Goal: Task Accomplishment & Management: Manage account settings

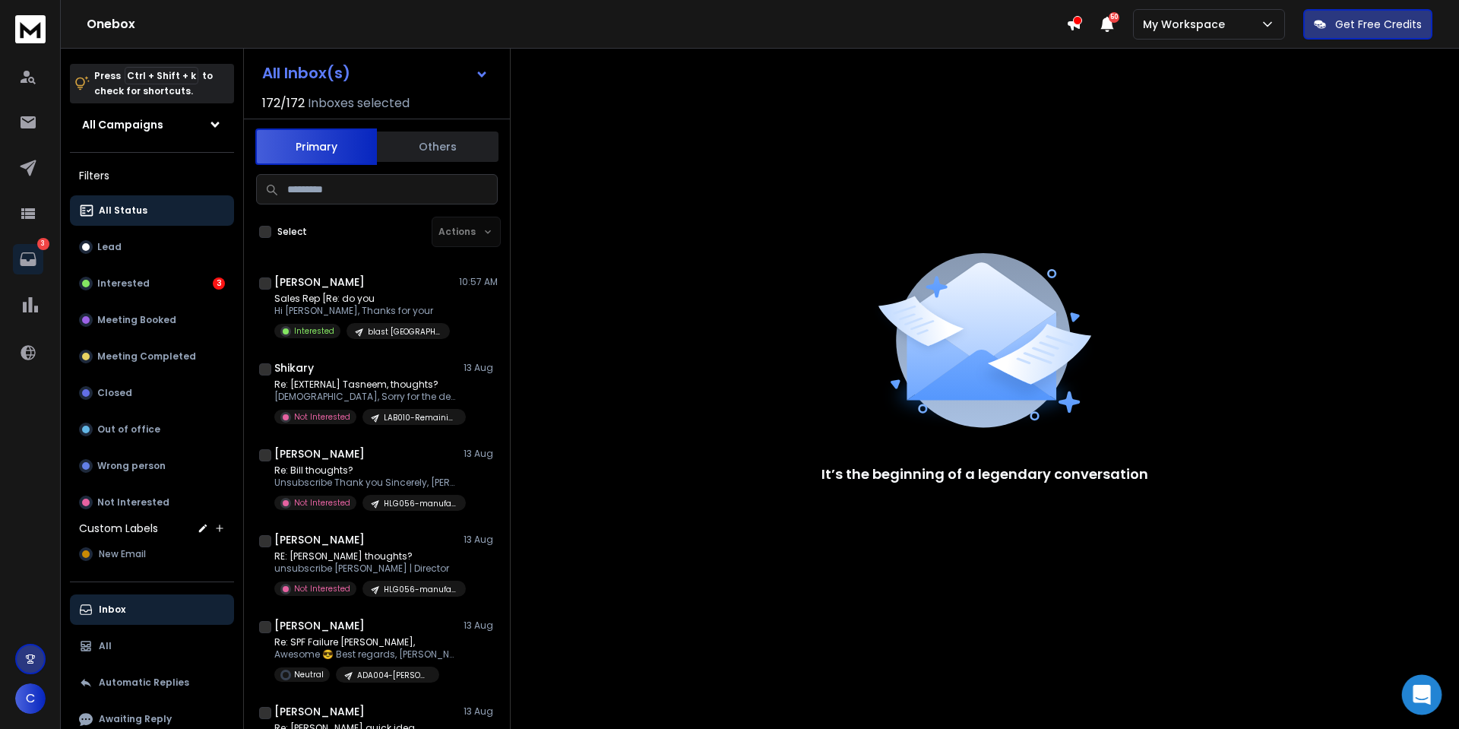
click at [1422, 690] on icon "Open Intercom Messenger" at bounding box center [1420, 695] width 17 height 20
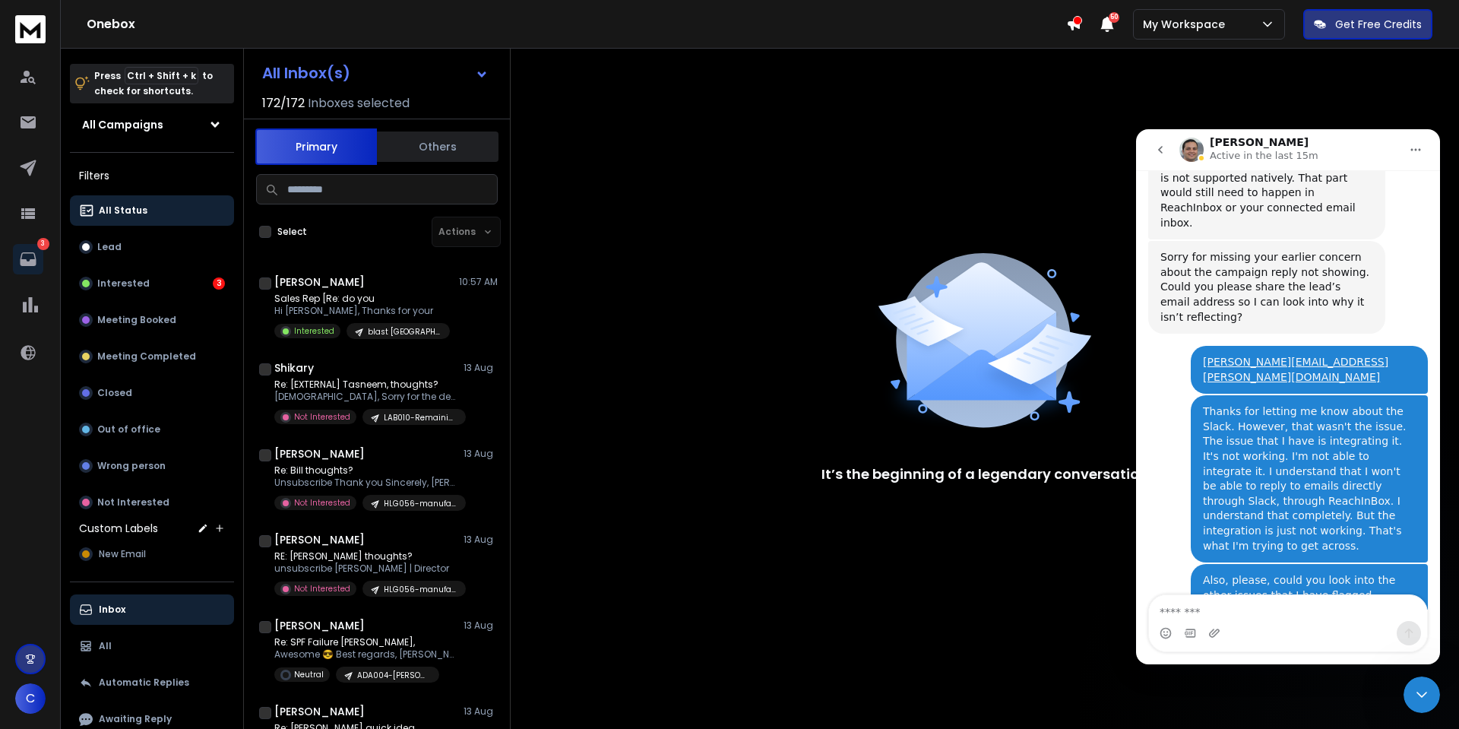
scroll to position [14576, 0]
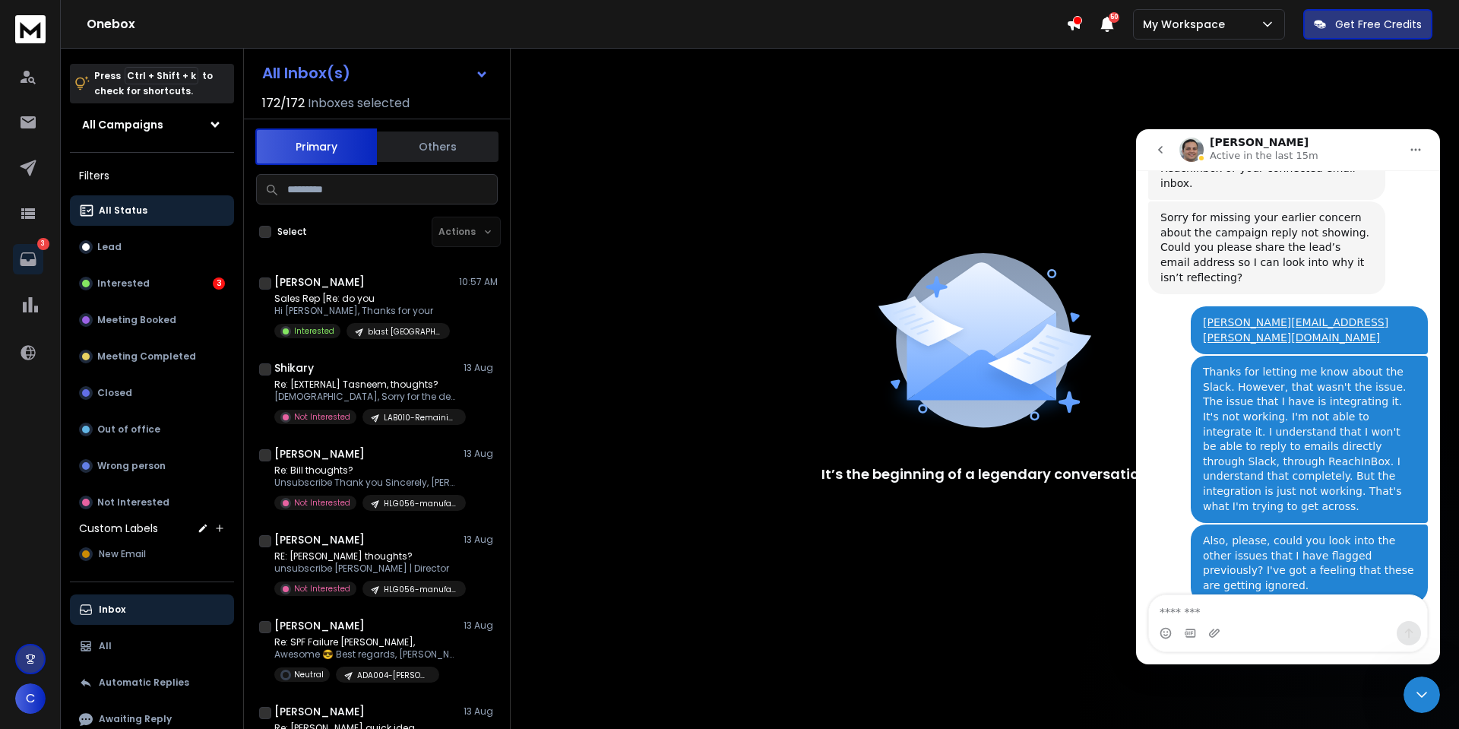
click at [1262, 618] on textarea "Message…" at bounding box center [1288, 608] width 278 height 26
click at [1412, 685] on div "Close Intercom Messenger" at bounding box center [1421, 694] width 36 height 36
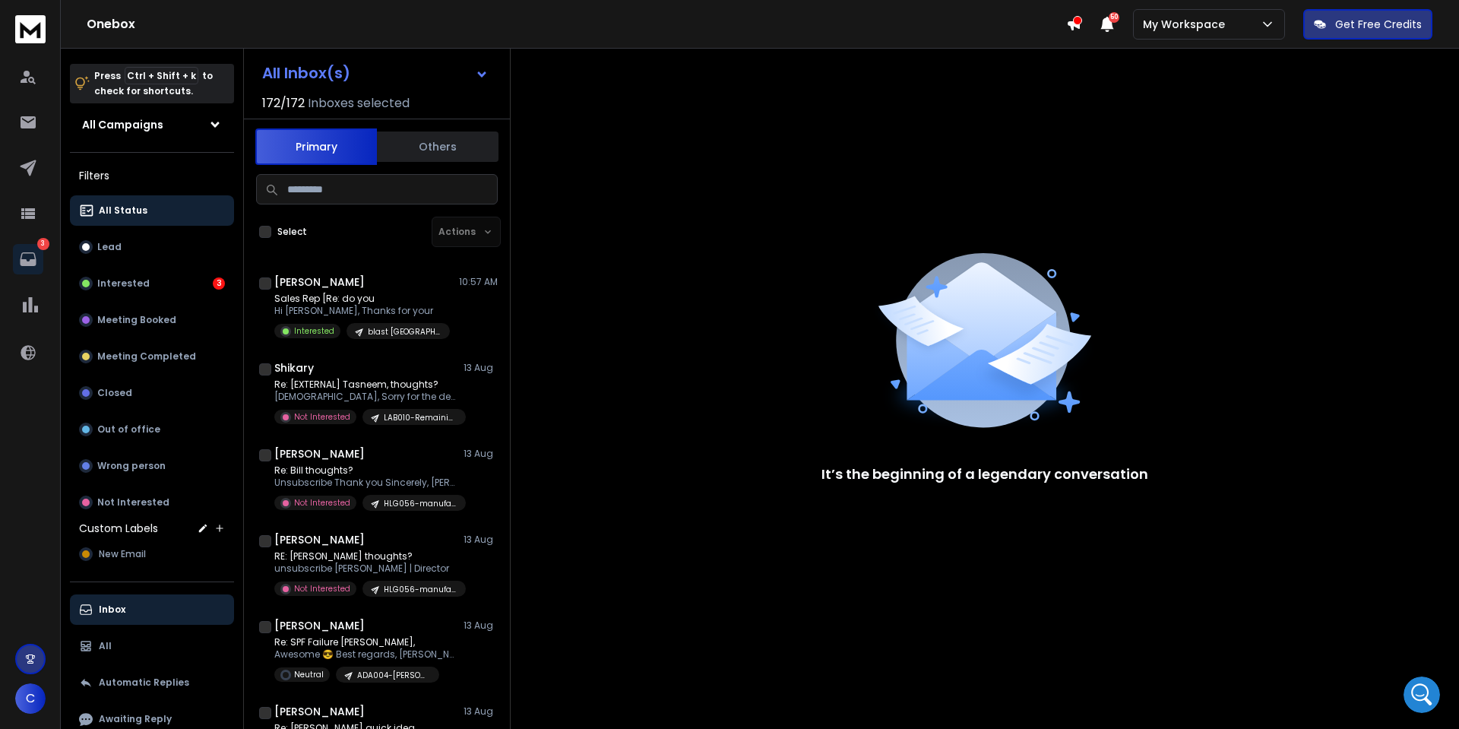
click at [1406, 690] on div "Open Intercom Messenger" at bounding box center [1421, 694] width 50 height 50
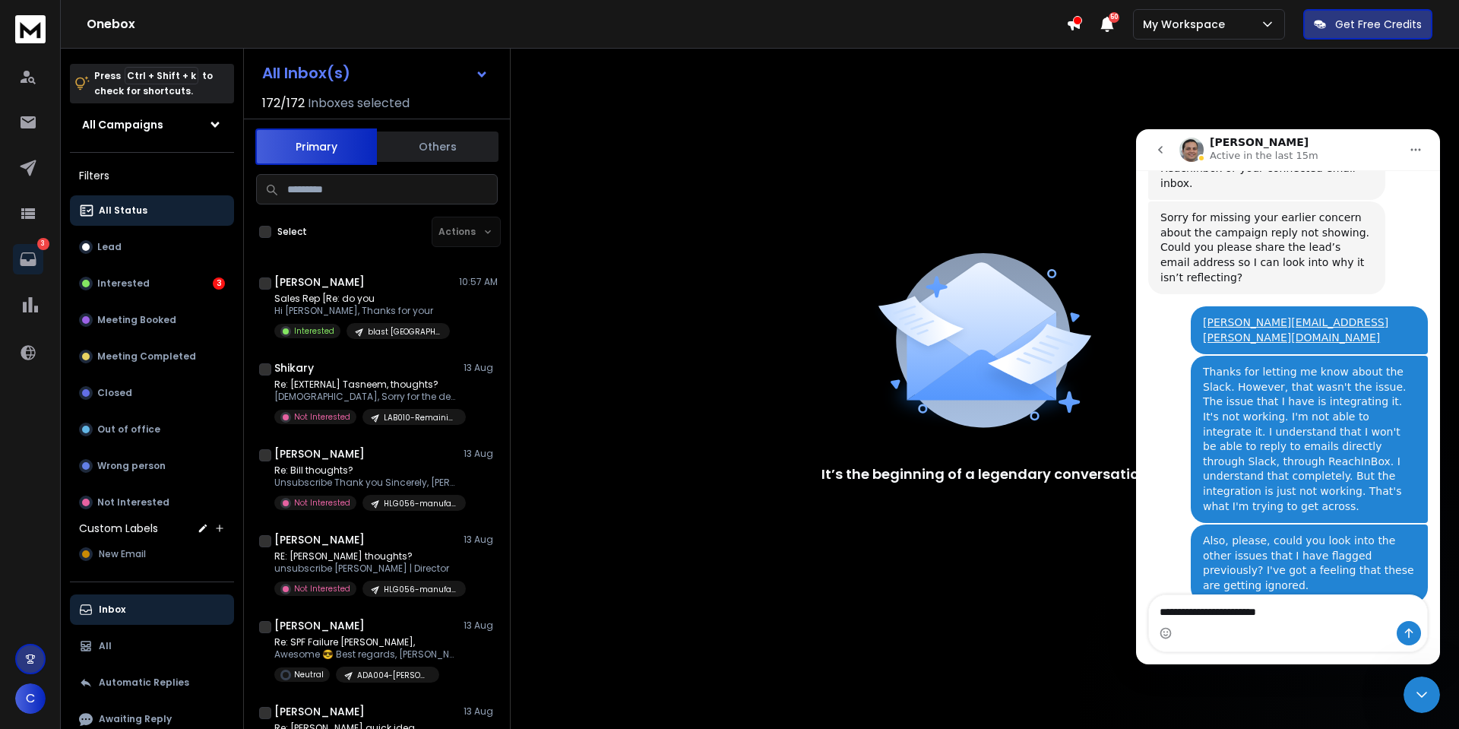
type textarea "**********"
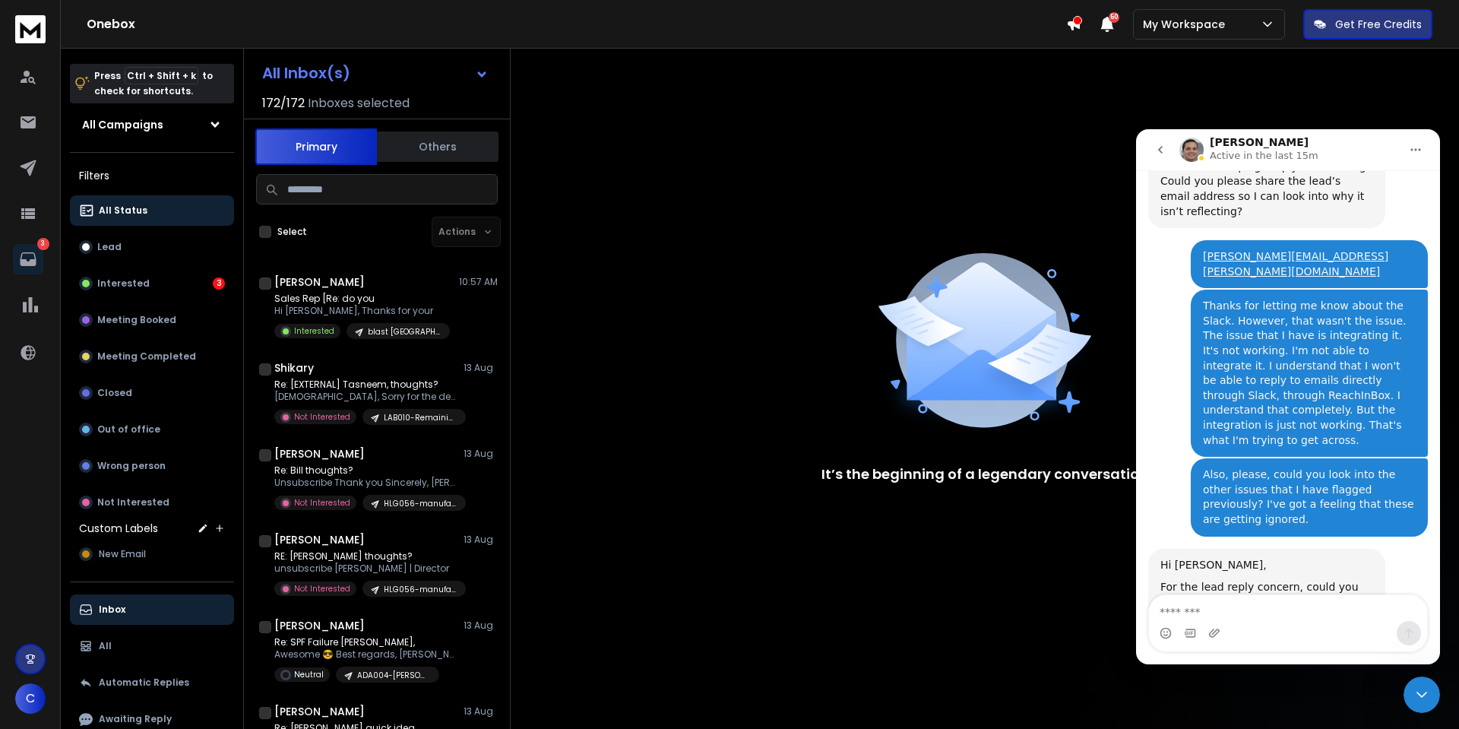
type textarea "*"
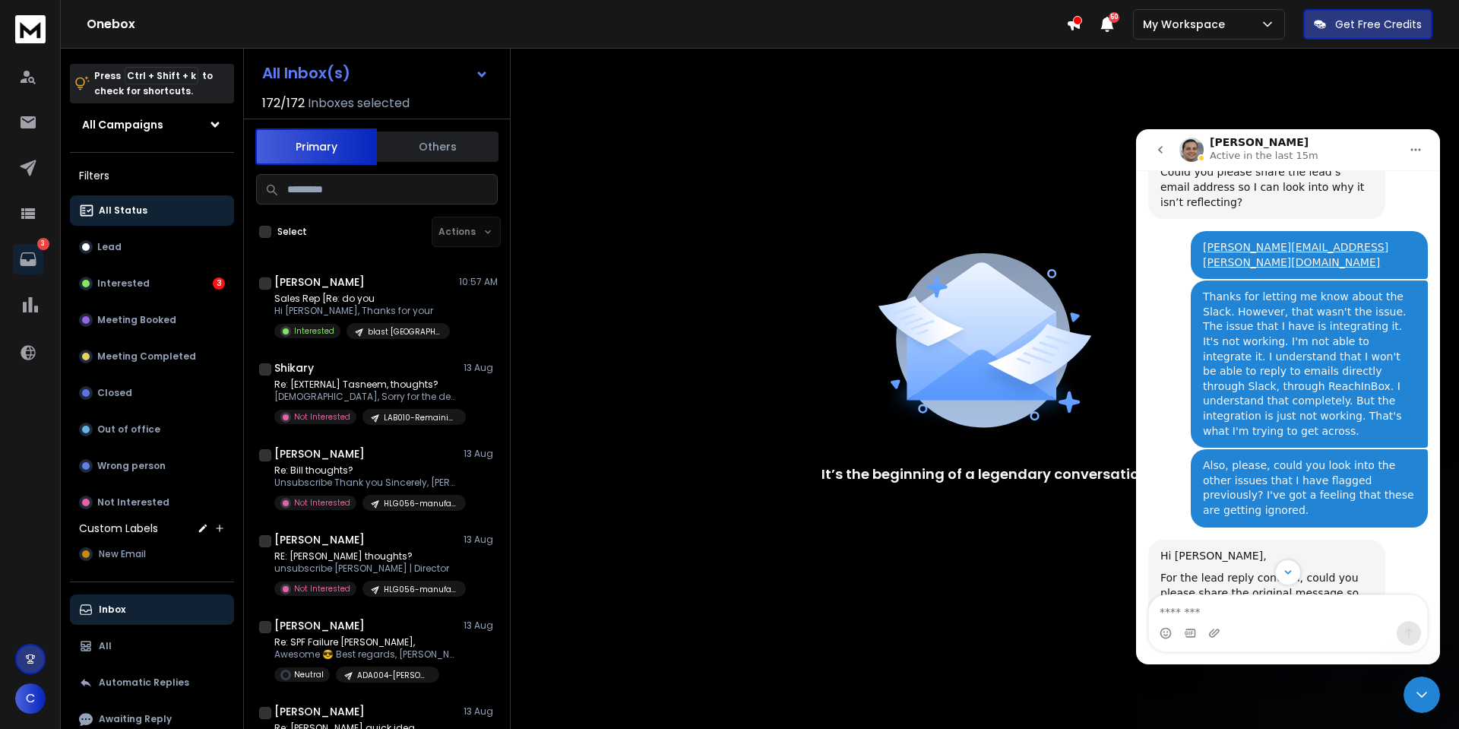
scroll to position [14677, 0]
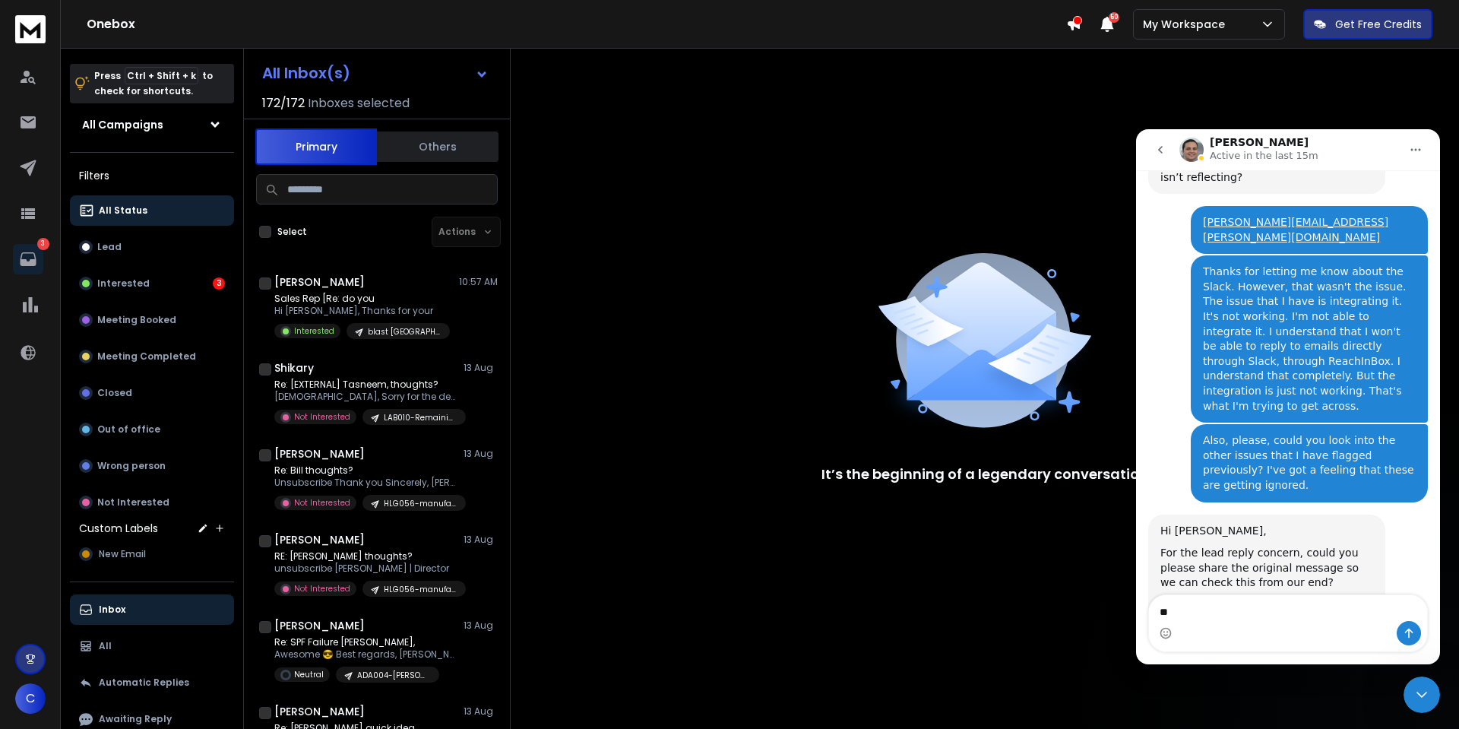
type textarea "*"
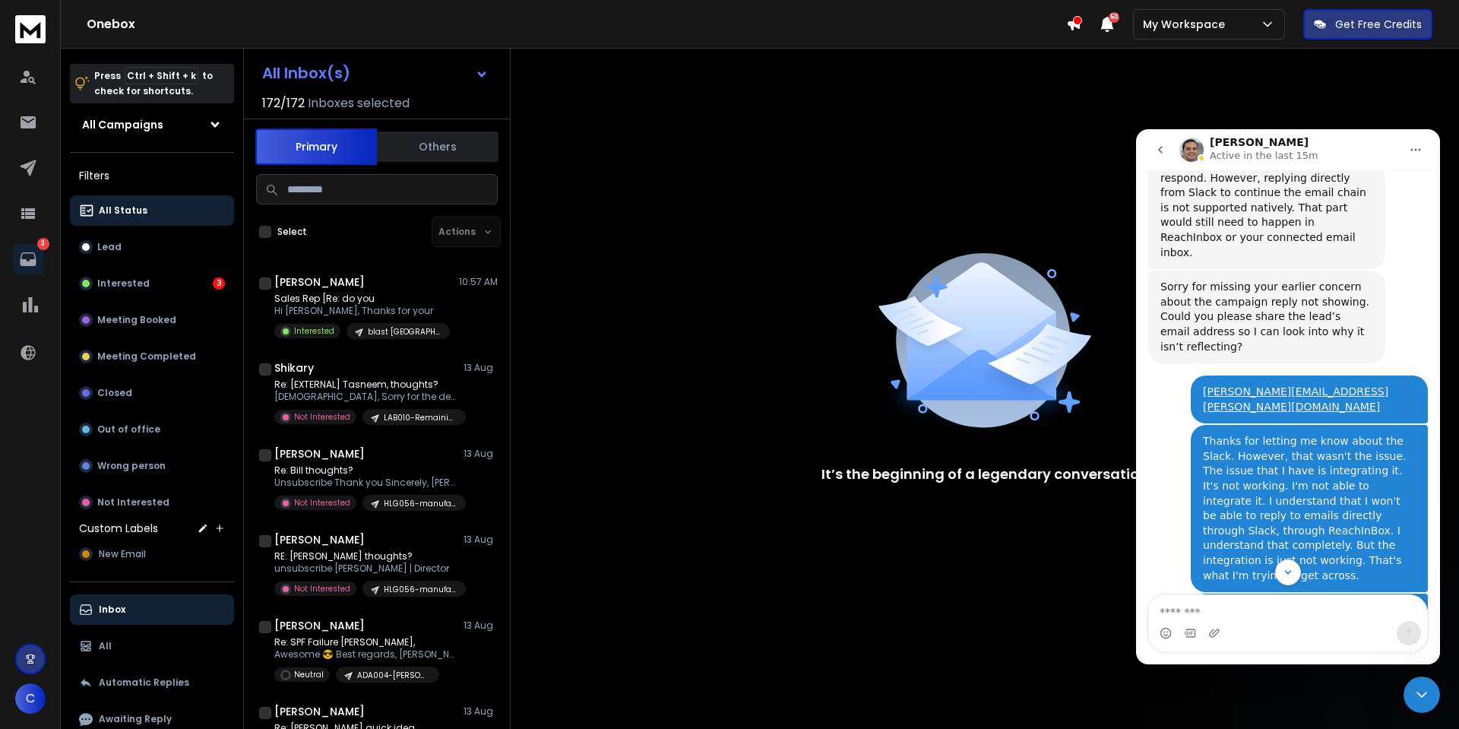
scroll to position [14601, 0]
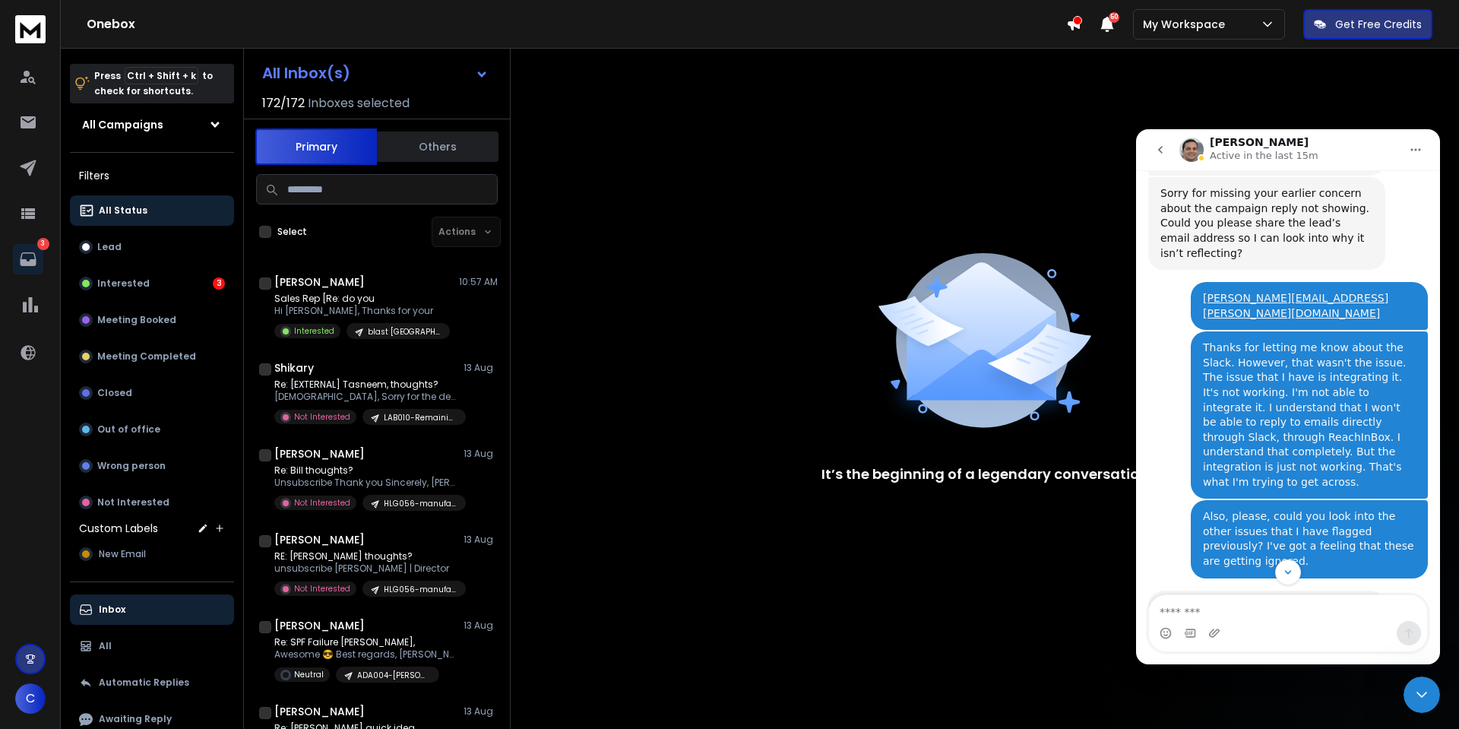
click at [460, 133] on button "Others" at bounding box center [438, 146] width 122 height 33
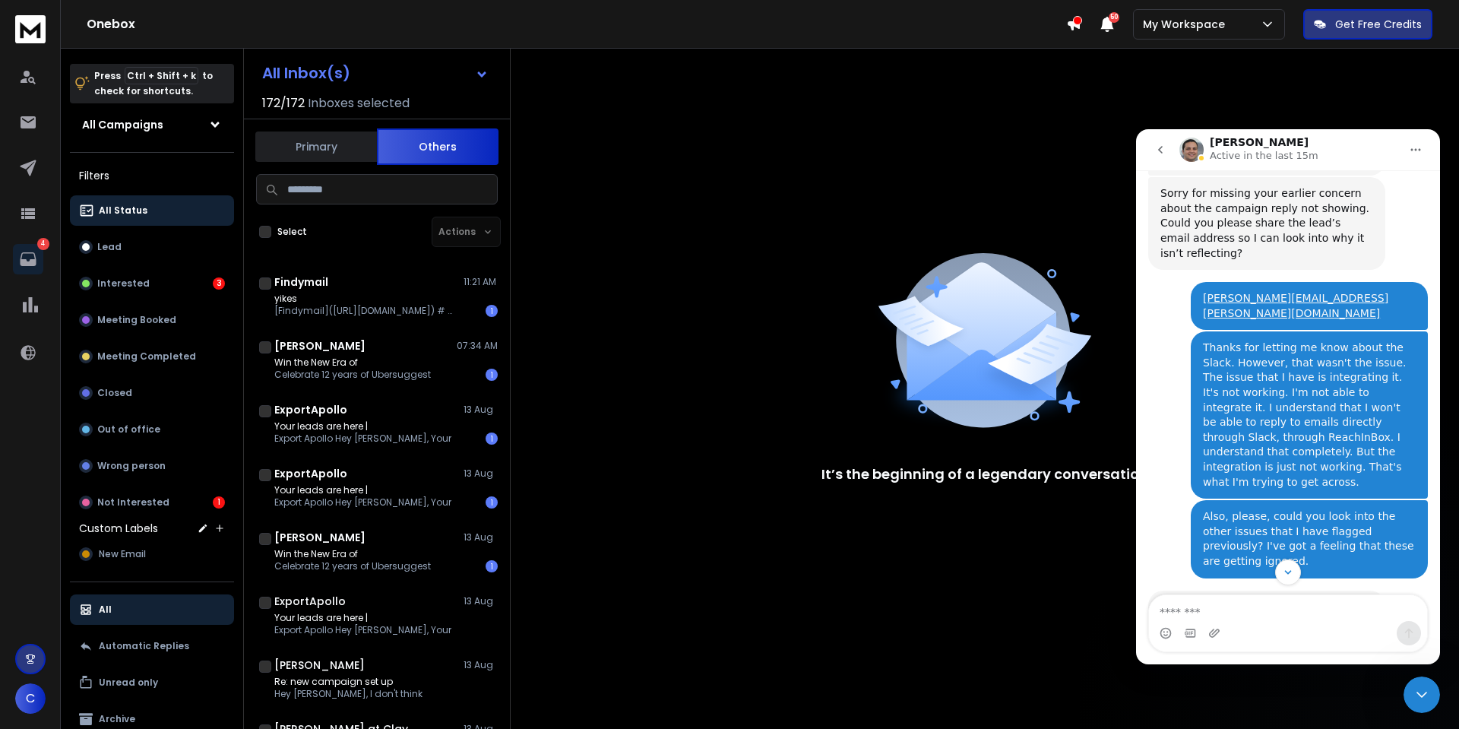
click at [324, 147] on button "Primary" at bounding box center [316, 146] width 122 height 33
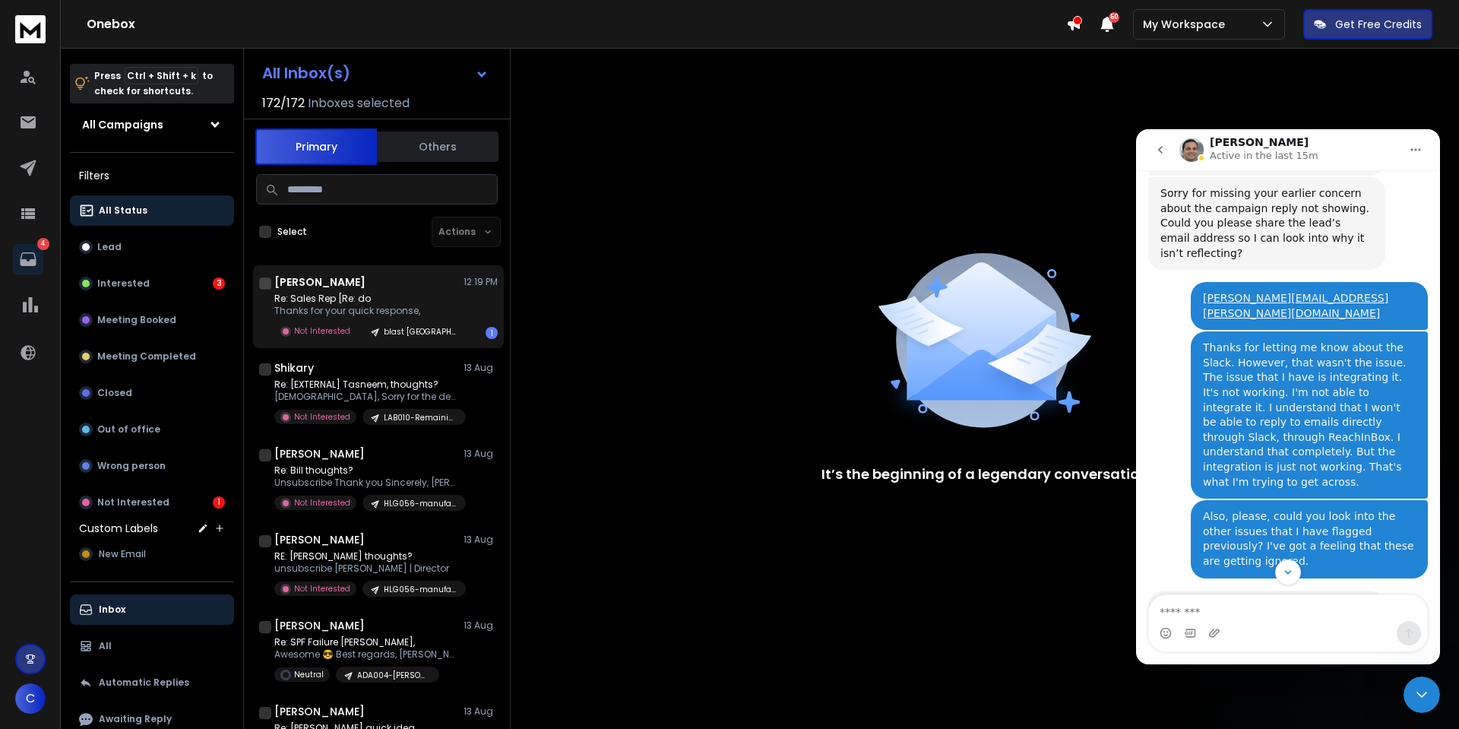
click at [367, 309] on p "Thanks for your quick response," at bounding box center [365, 311] width 182 height 12
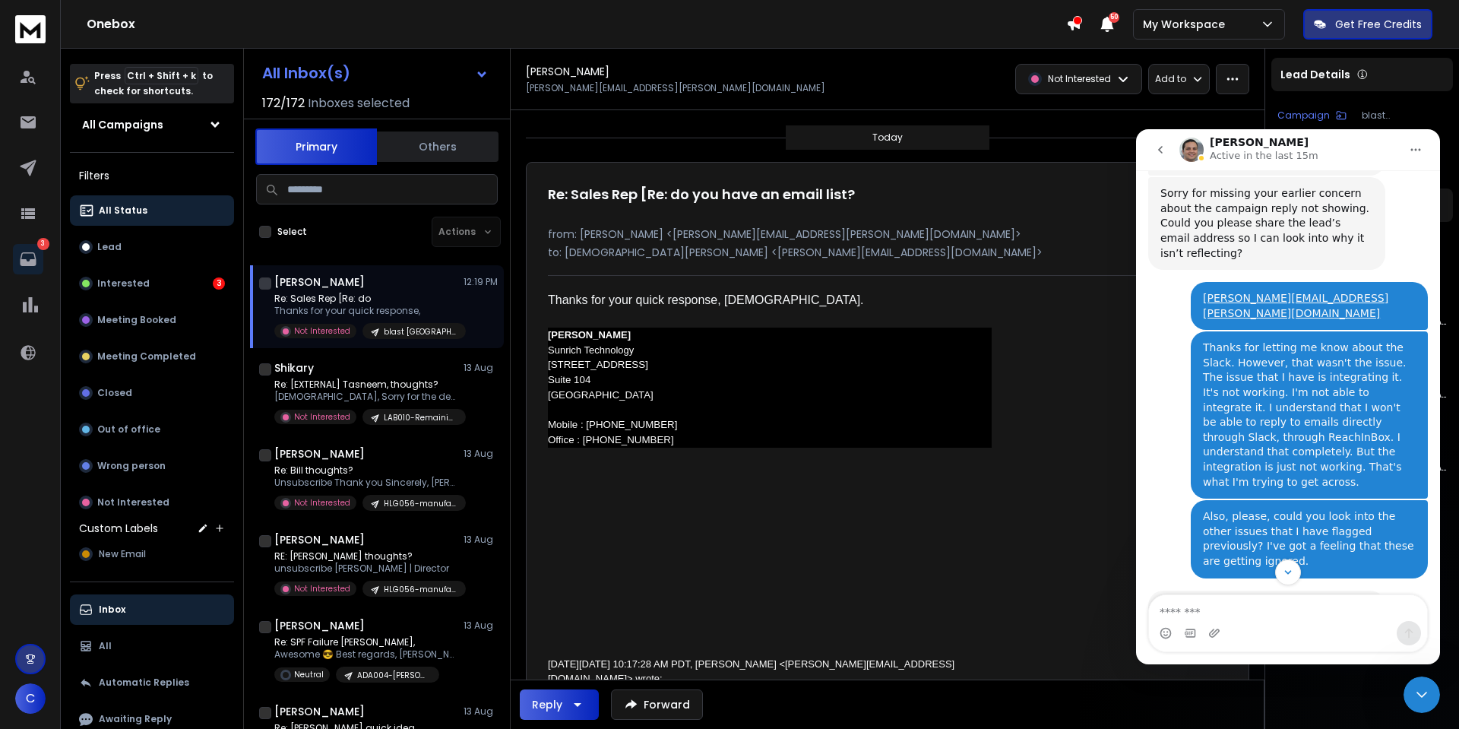
click at [1425, 693] on icon "Close Intercom Messenger" at bounding box center [1421, 694] width 11 height 6
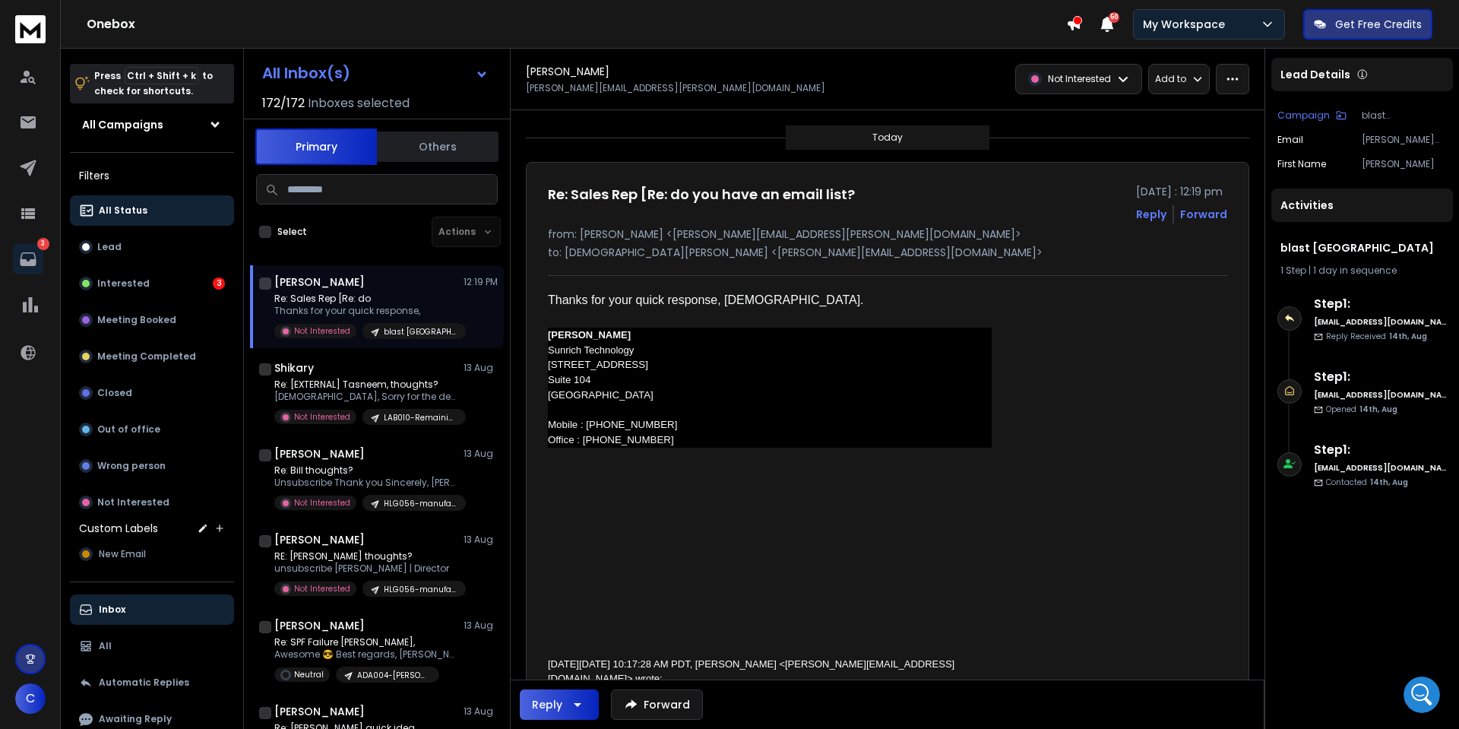
click at [1220, 26] on p "My Workspace" at bounding box center [1187, 24] width 88 height 15
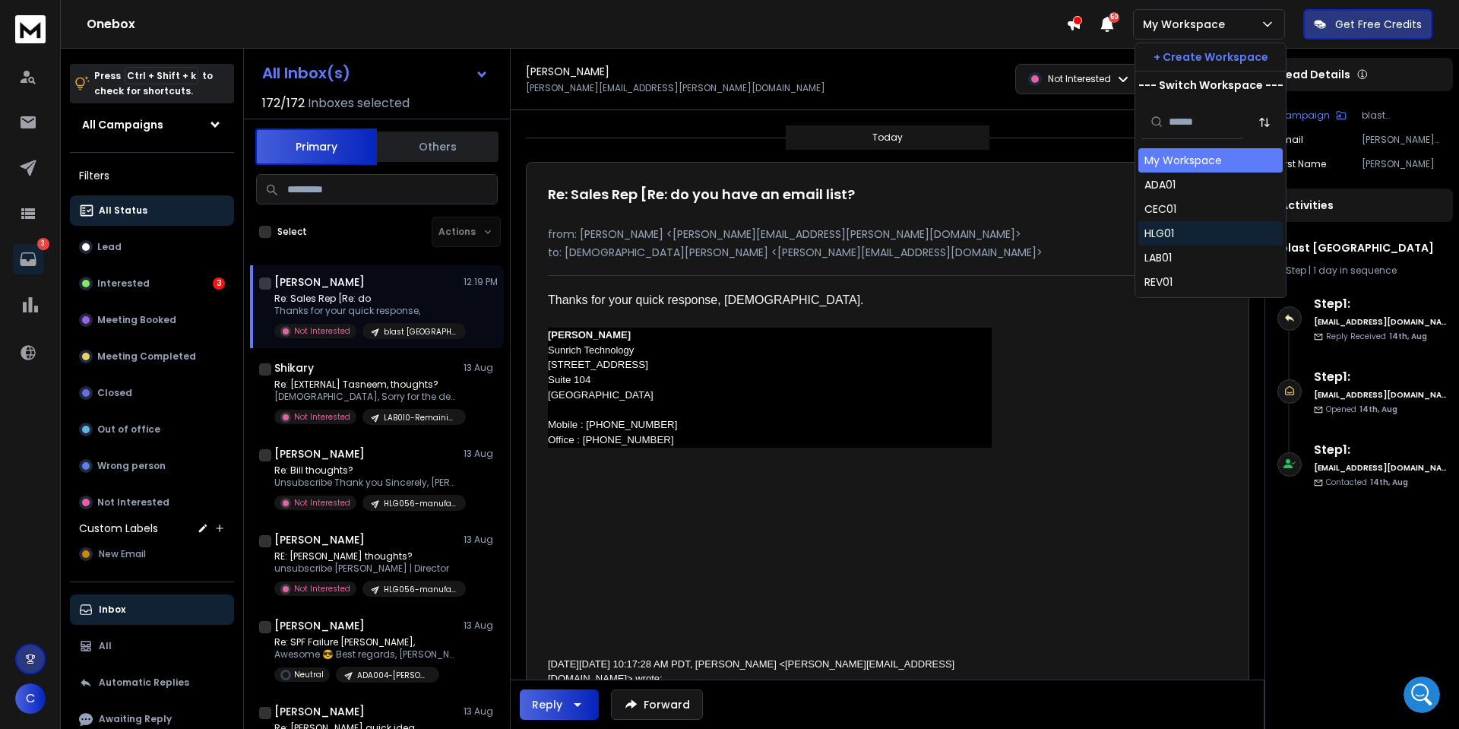
click at [1176, 233] on div "HLG01" at bounding box center [1210, 233] width 144 height 24
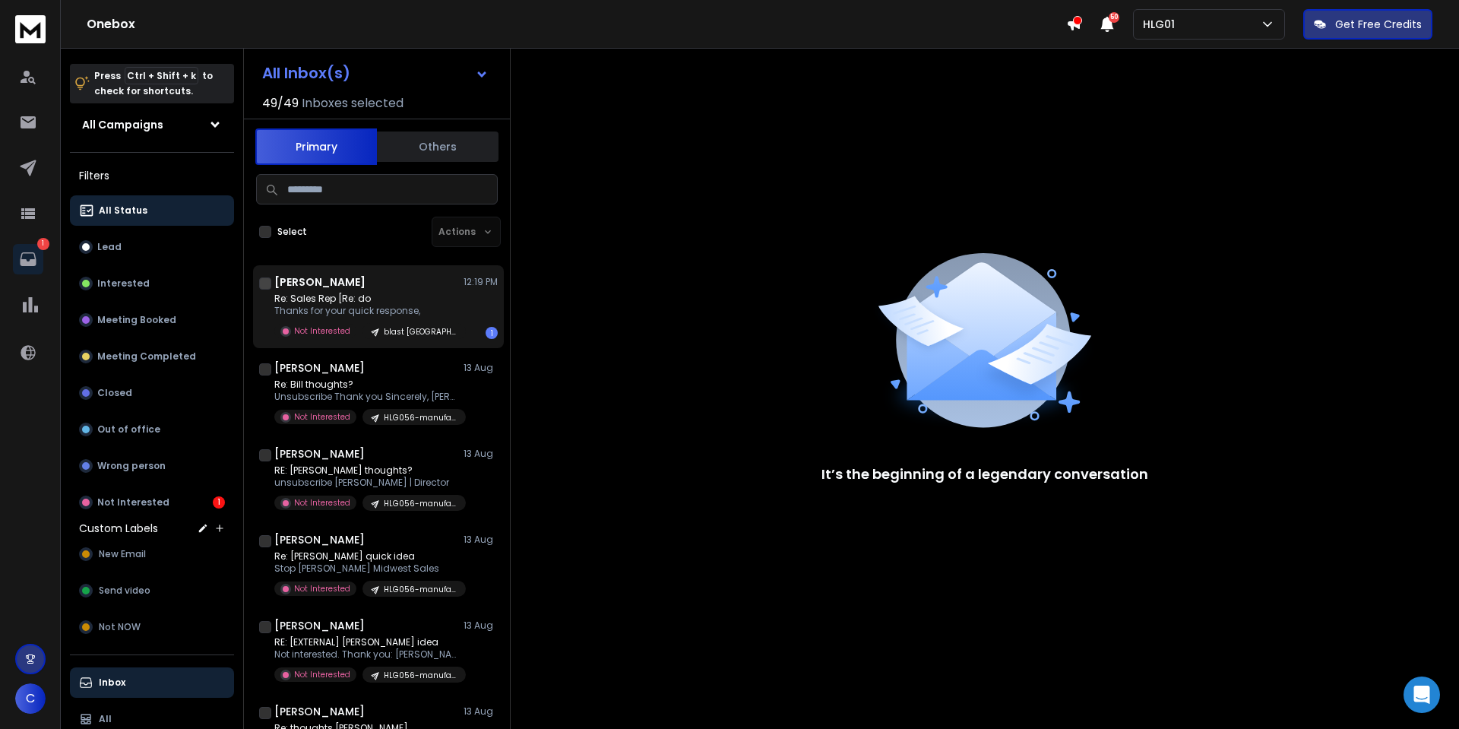
click at [422, 293] on p "Re: Sales Rep [Re: do" at bounding box center [365, 299] width 182 height 12
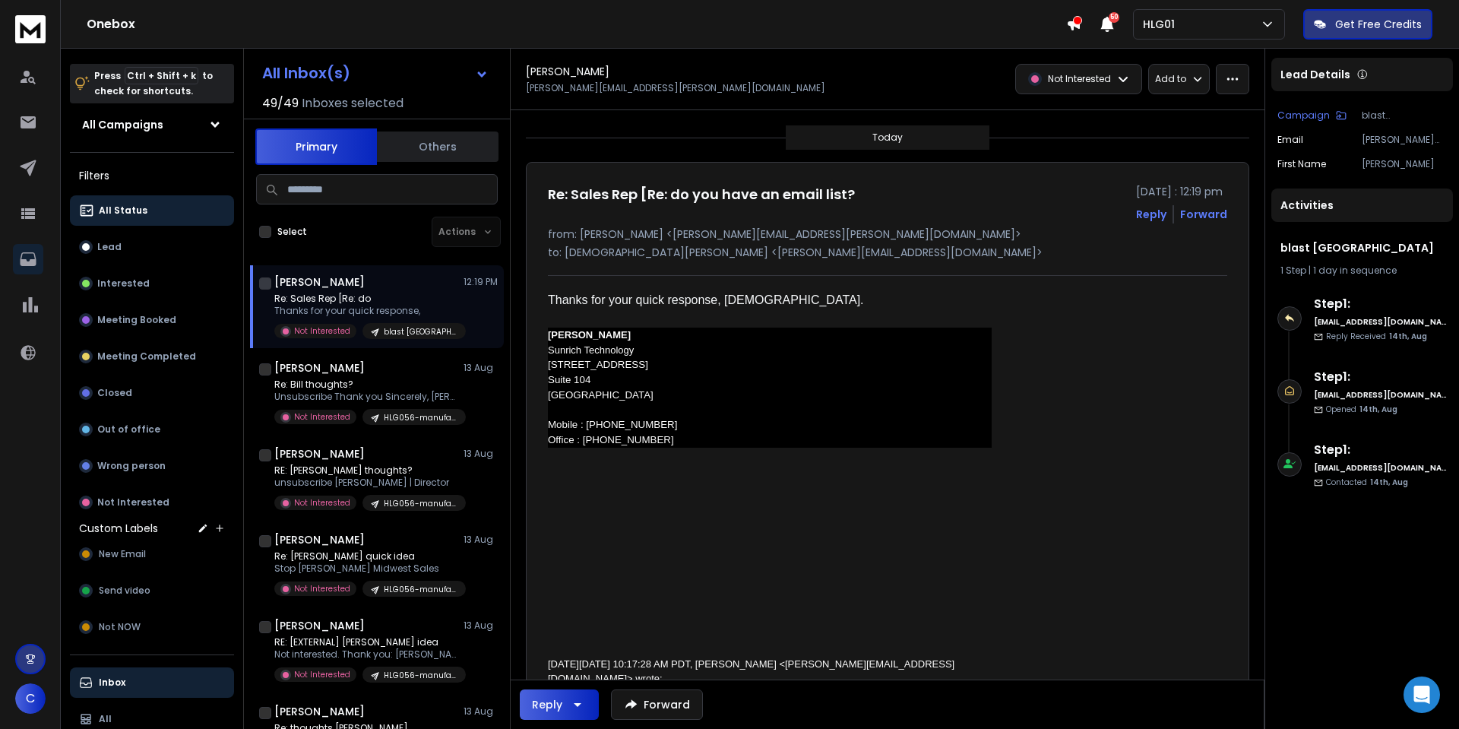
click at [1065, 84] on p "Not Interested" at bounding box center [1079, 79] width 63 height 12
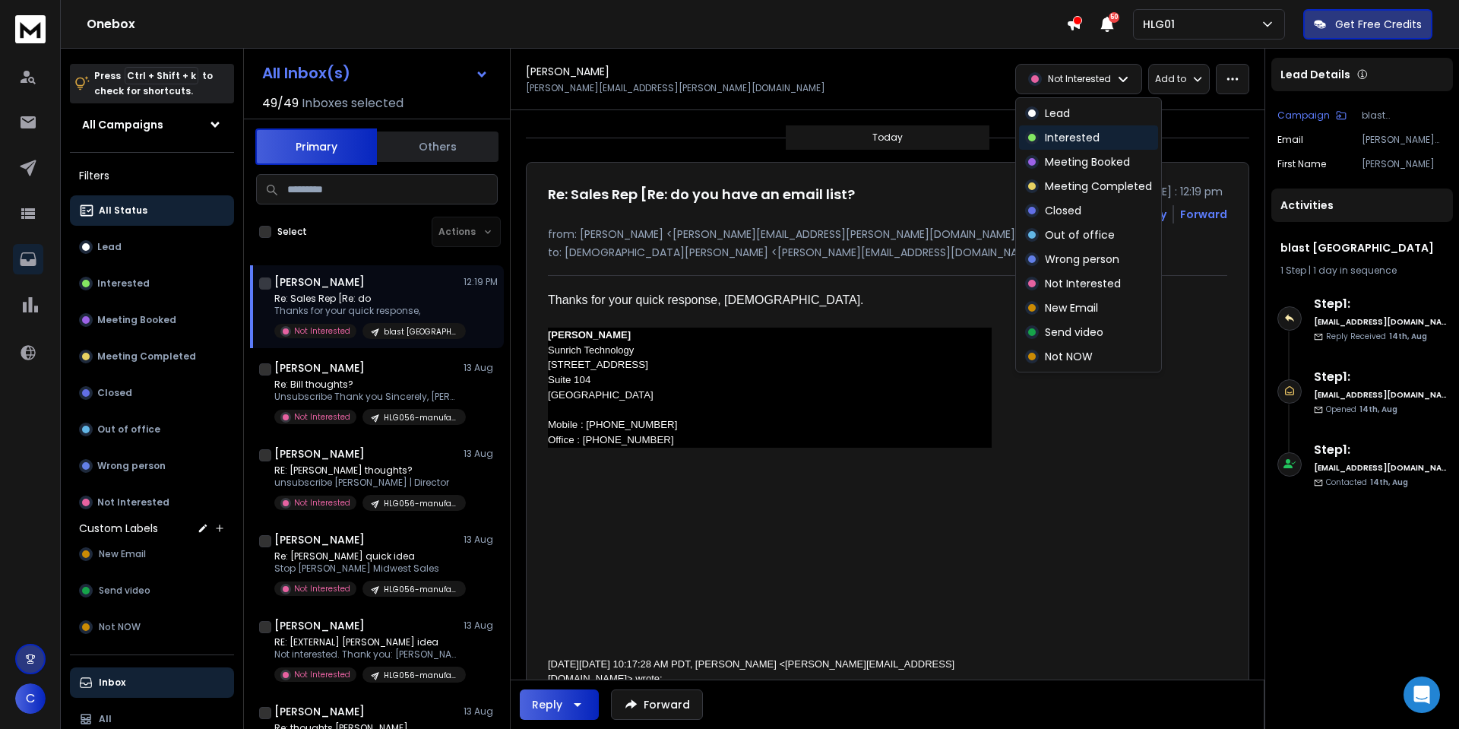
click at [1062, 138] on p "Interested" at bounding box center [1072, 137] width 55 height 15
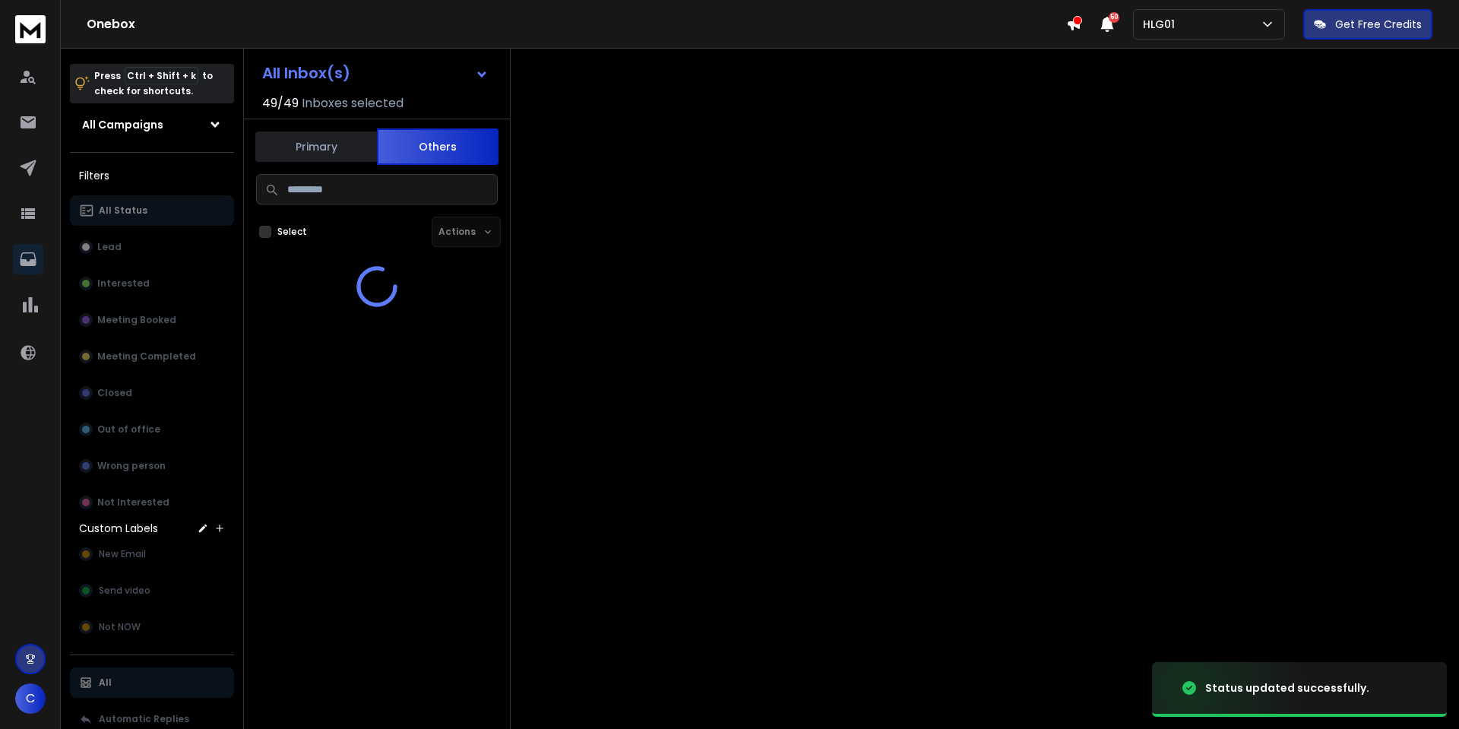
click at [405, 143] on button "Others" at bounding box center [438, 146] width 122 height 36
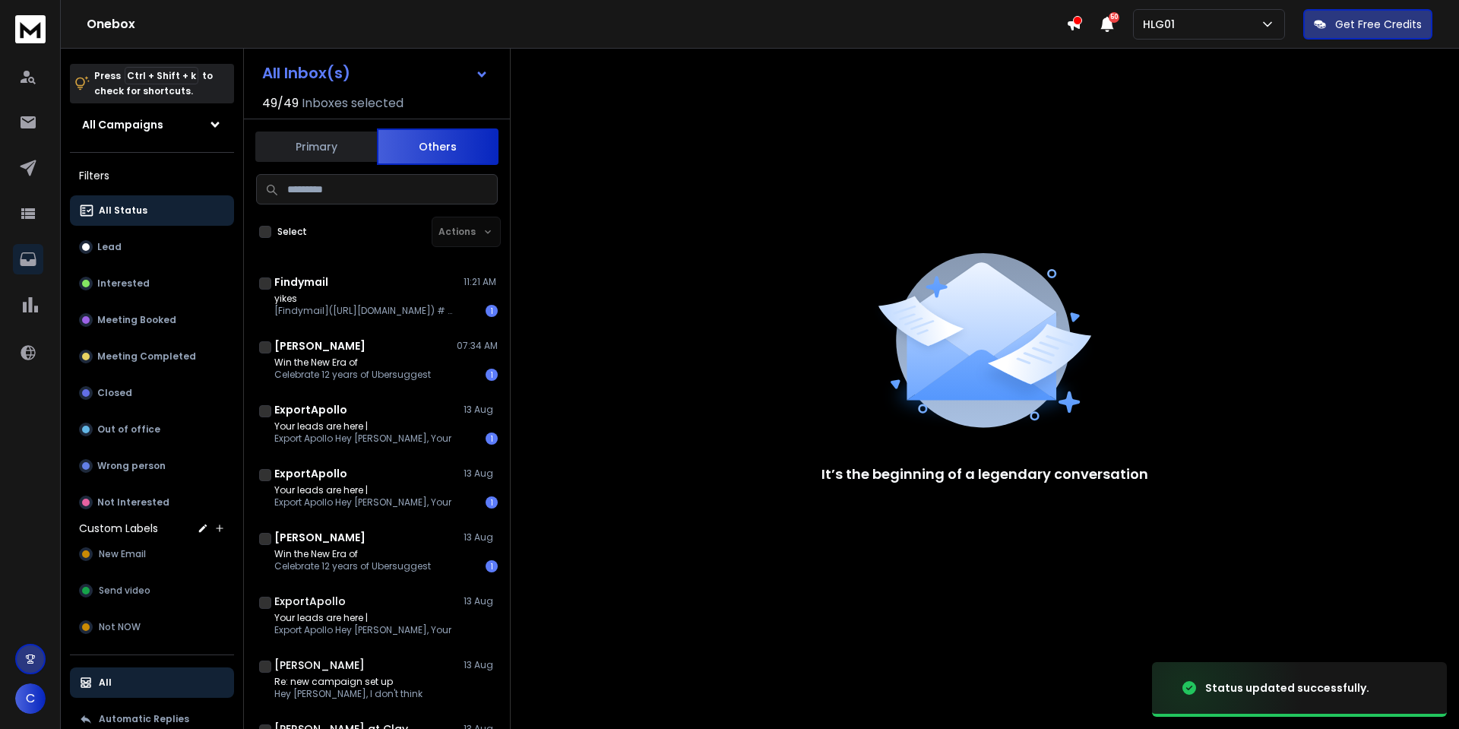
click at [346, 150] on button "Primary" at bounding box center [316, 146] width 122 height 33
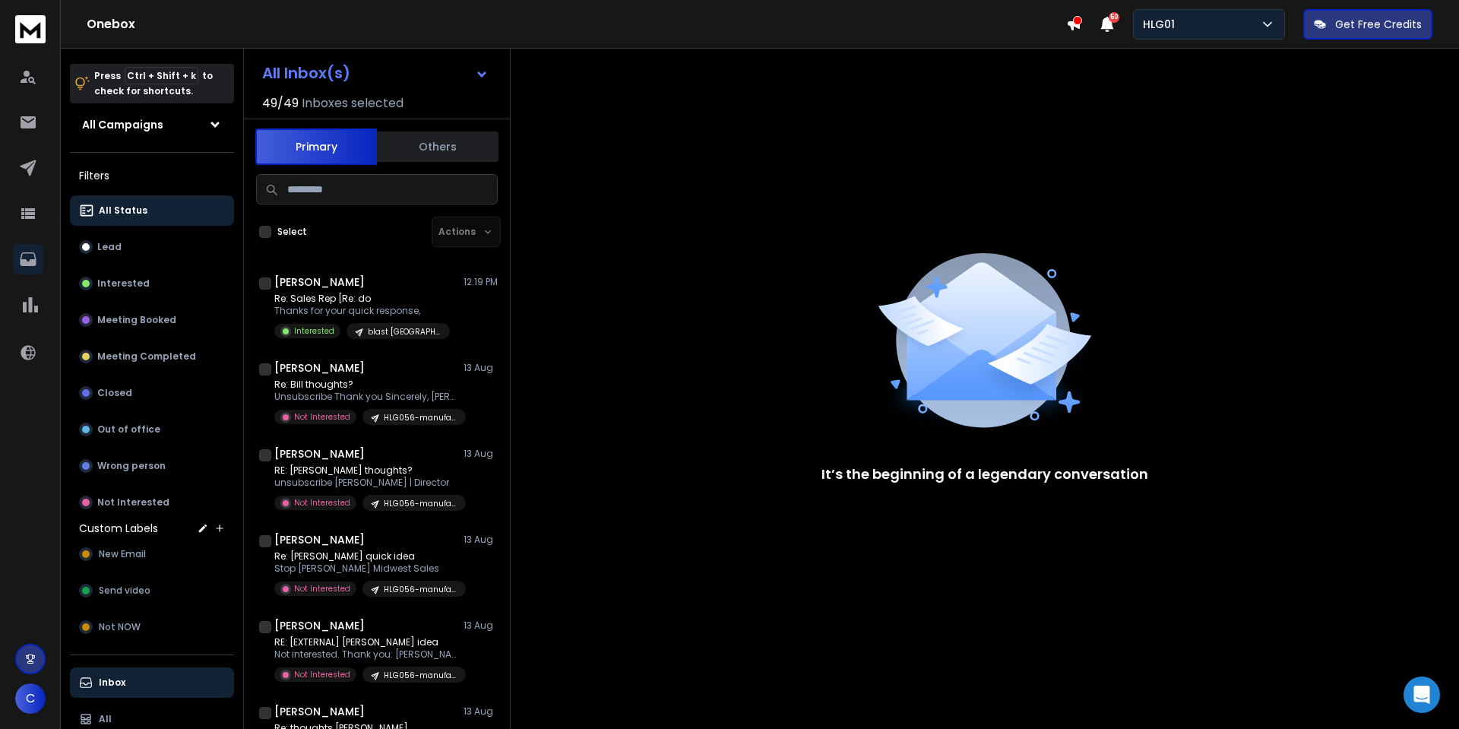
click at [1189, 21] on div "HLG01" at bounding box center [1209, 24] width 132 height 15
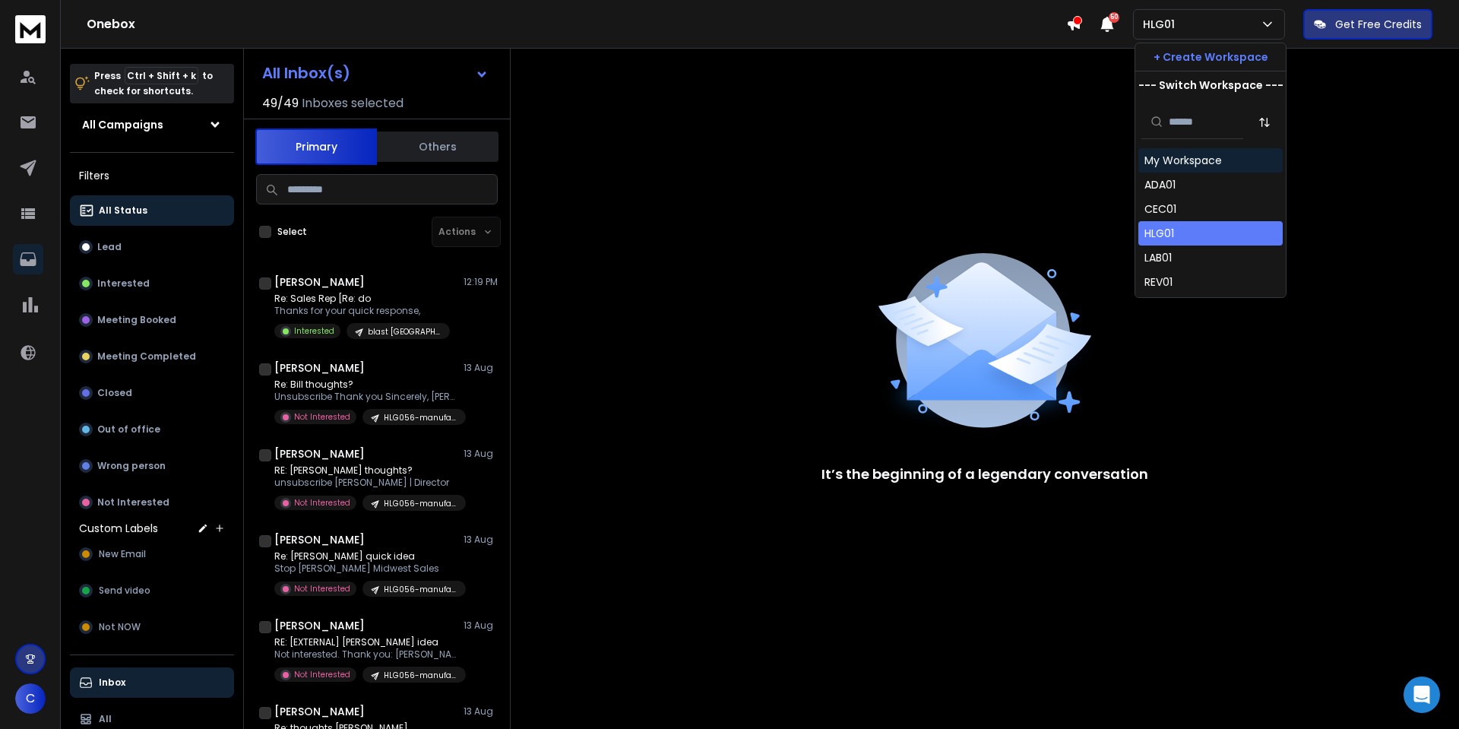
click at [1193, 160] on div "My Workspace" at bounding box center [1182, 160] width 77 height 15
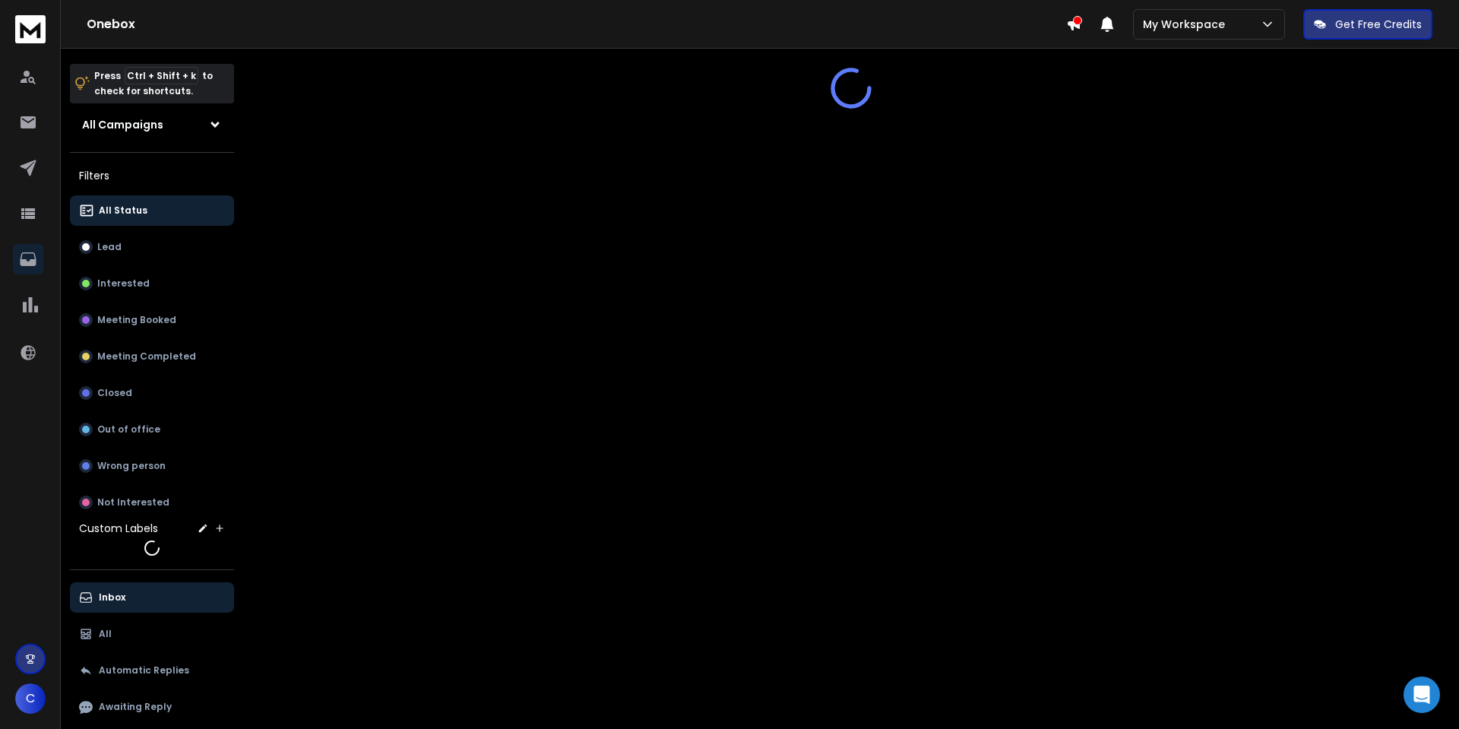
click at [1209, 32] on button "My Workspace" at bounding box center [1209, 24] width 152 height 30
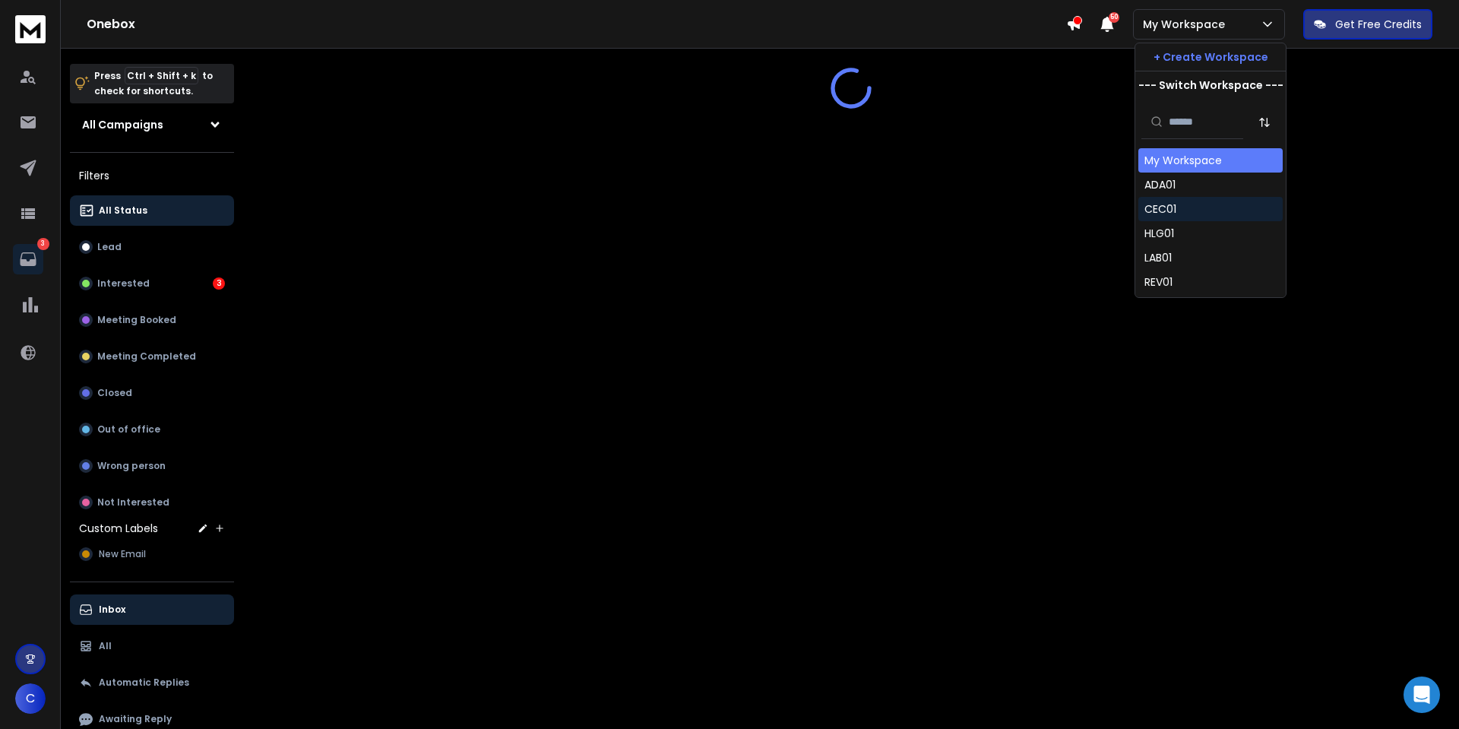
click at [1177, 201] on div "CEC01" at bounding box center [1210, 209] width 144 height 24
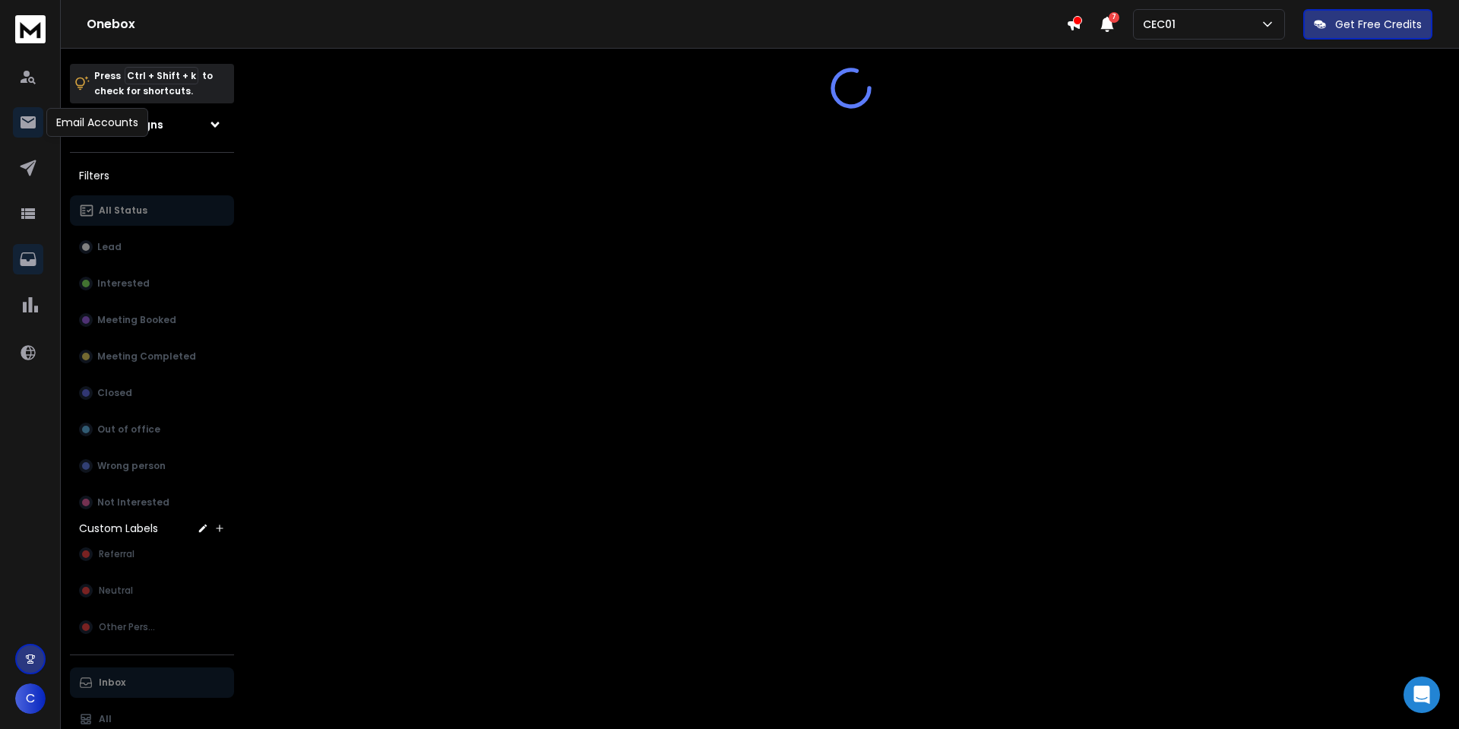
click at [36, 128] on icon at bounding box center [28, 122] width 18 height 18
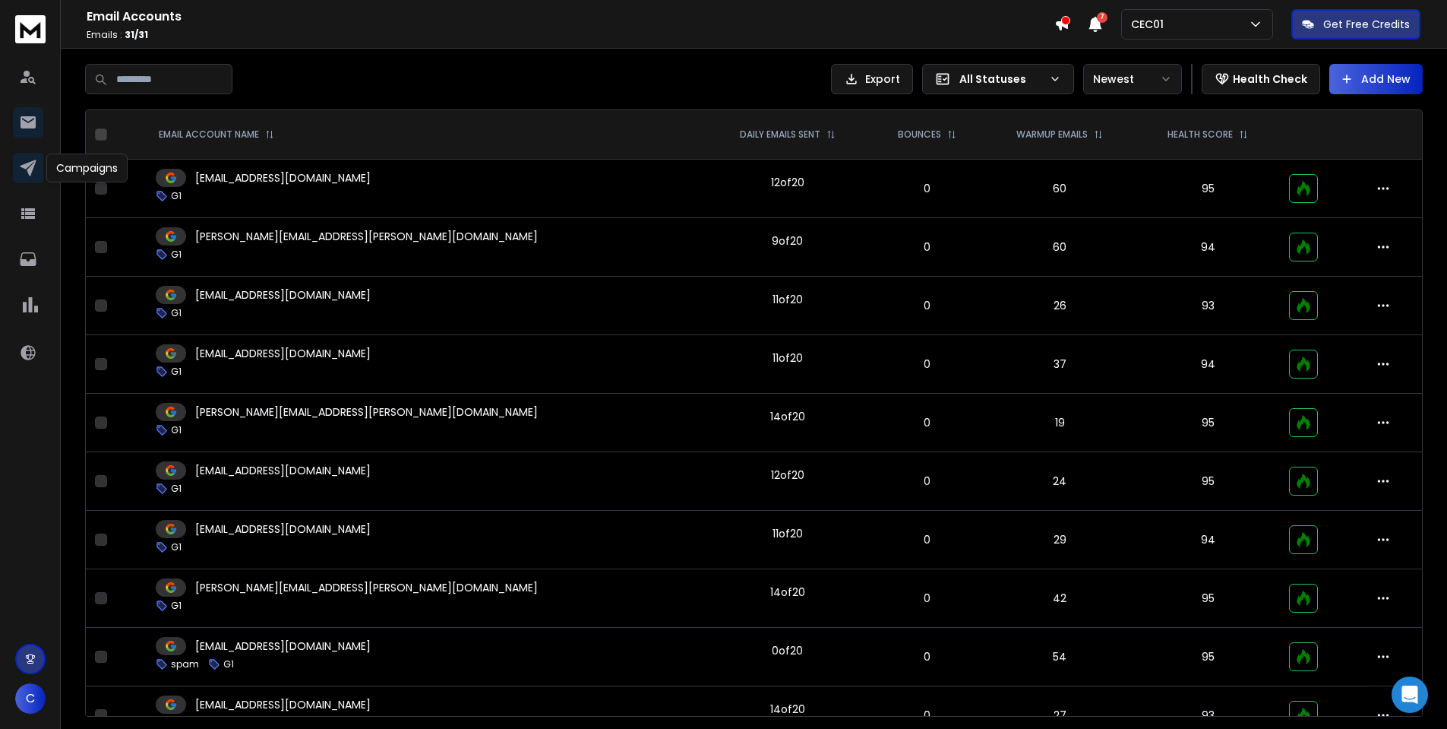
click at [17, 178] on link at bounding box center [28, 168] width 30 height 30
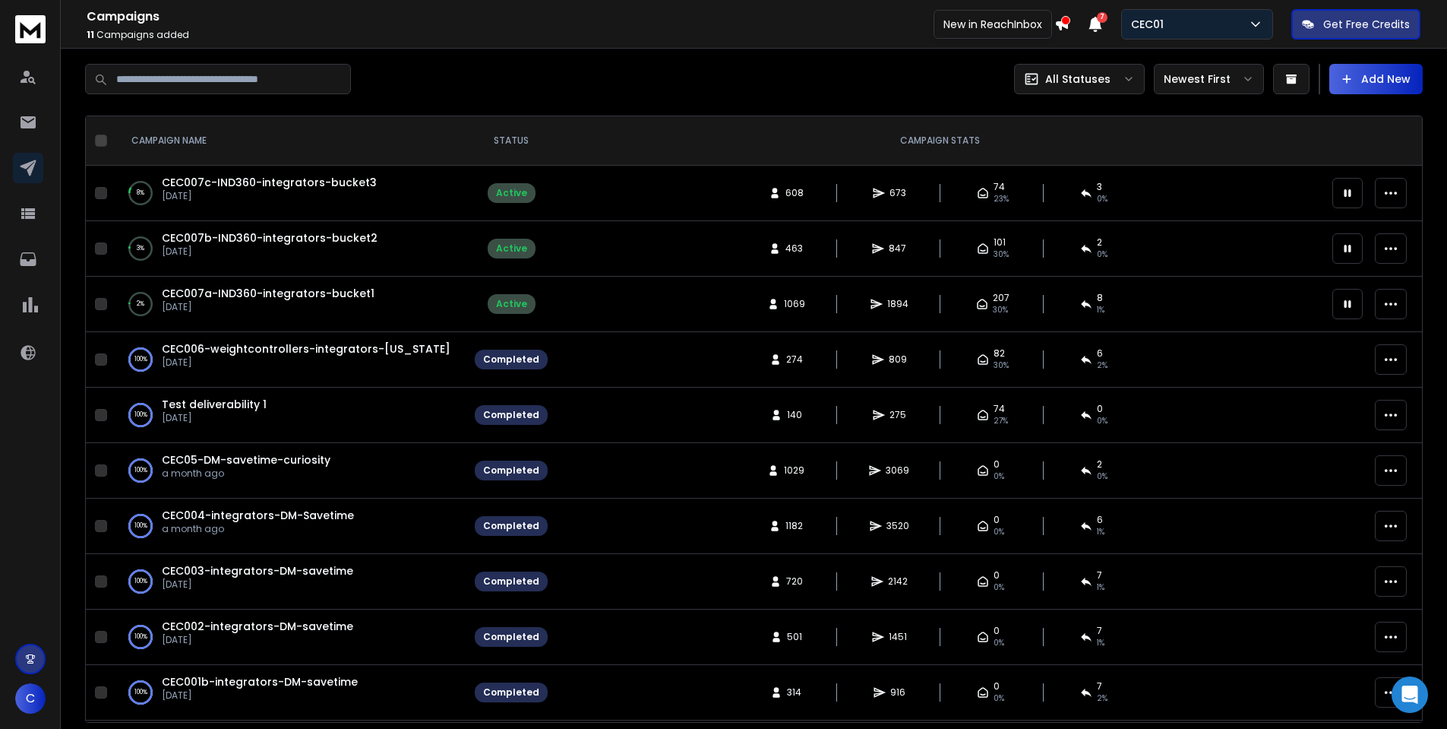
click at [1218, 11] on button "CEC01" at bounding box center [1197, 24] width 152 height 30
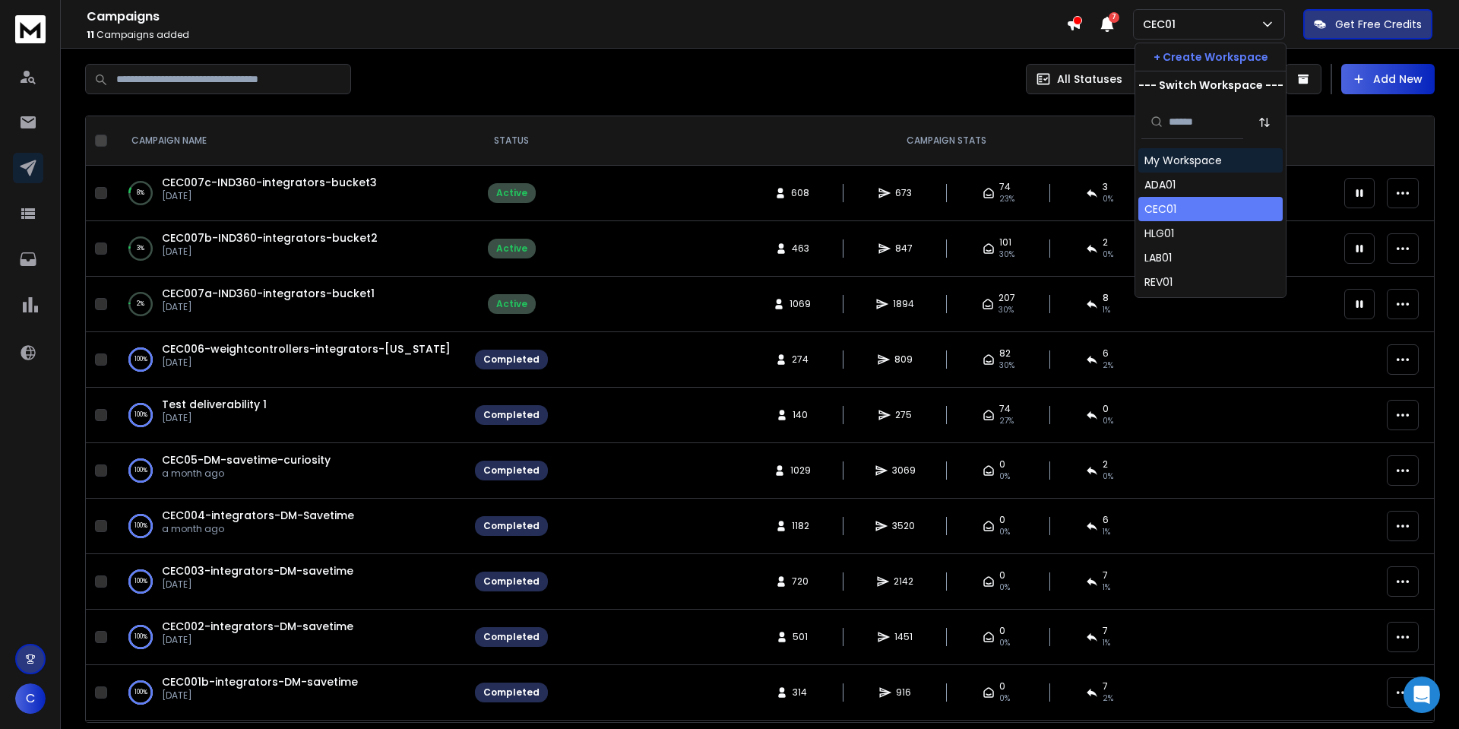
click at [1162, 169] on div "My Workspace" at bounding box center [1210, 160] width 144 height 24
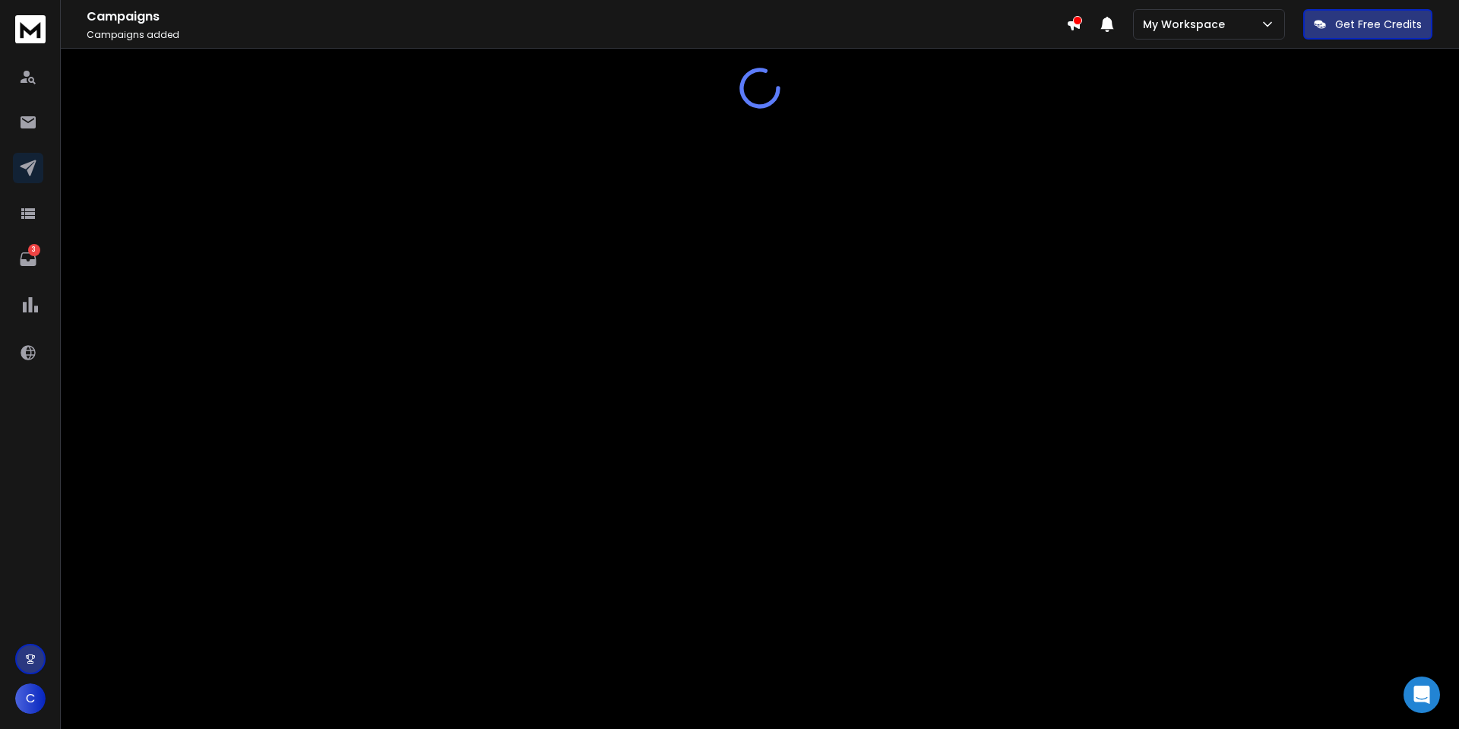
click at [1191, 26] on p "My Workspace" at bounding box center [1187, 24] width 88 height 15
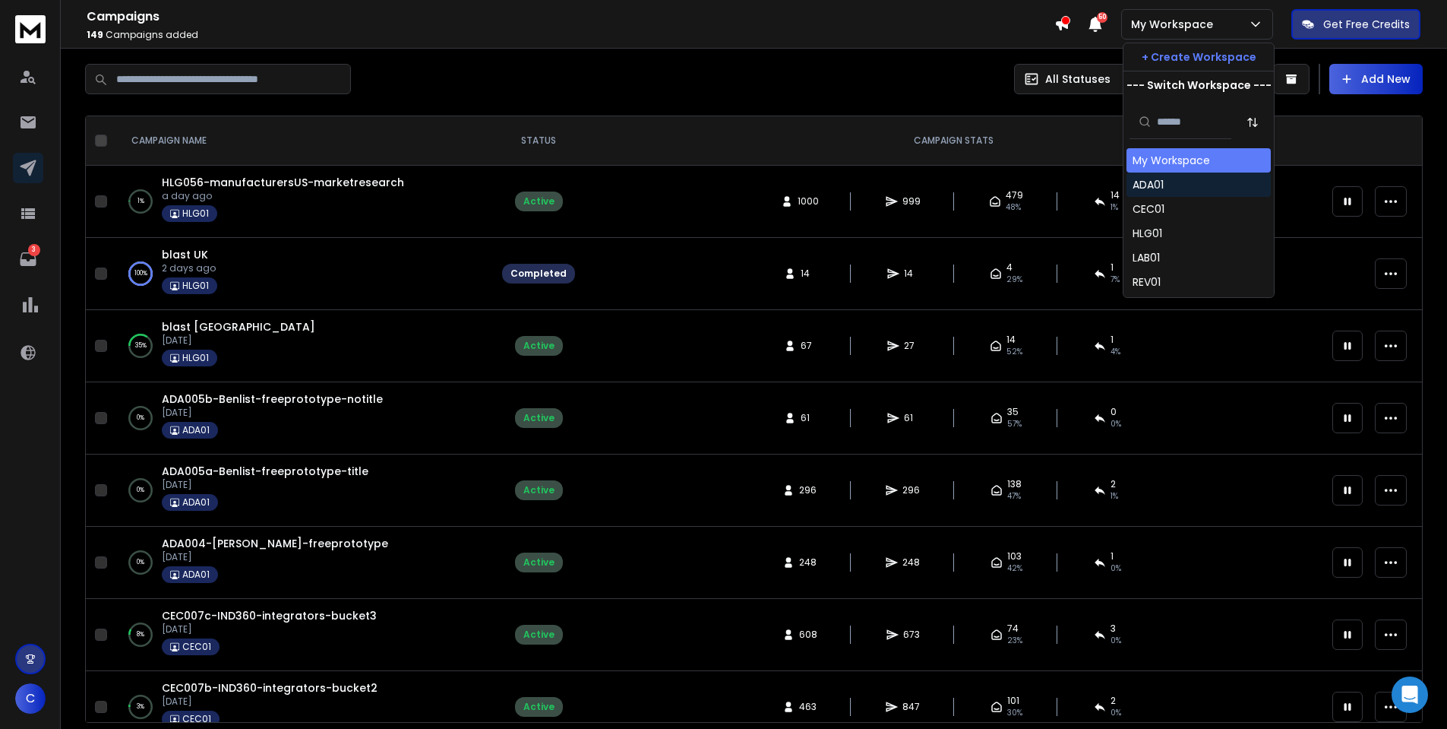
click at [1179, 185] on div "ADA01" at bounding box center [1199, 184] width 144 height 24
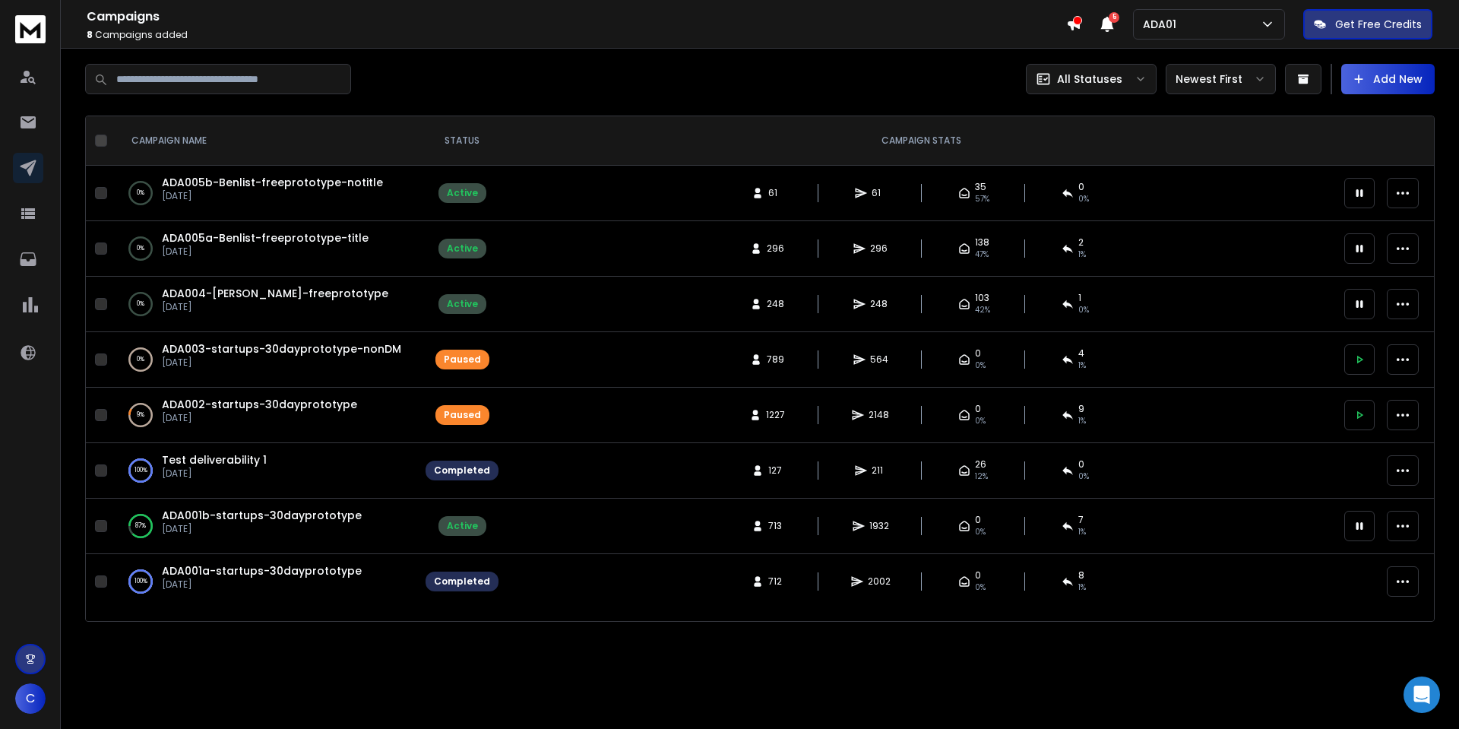
click at [1359, 410] on icon at bounding box center [1359, 415] width 14 height 14
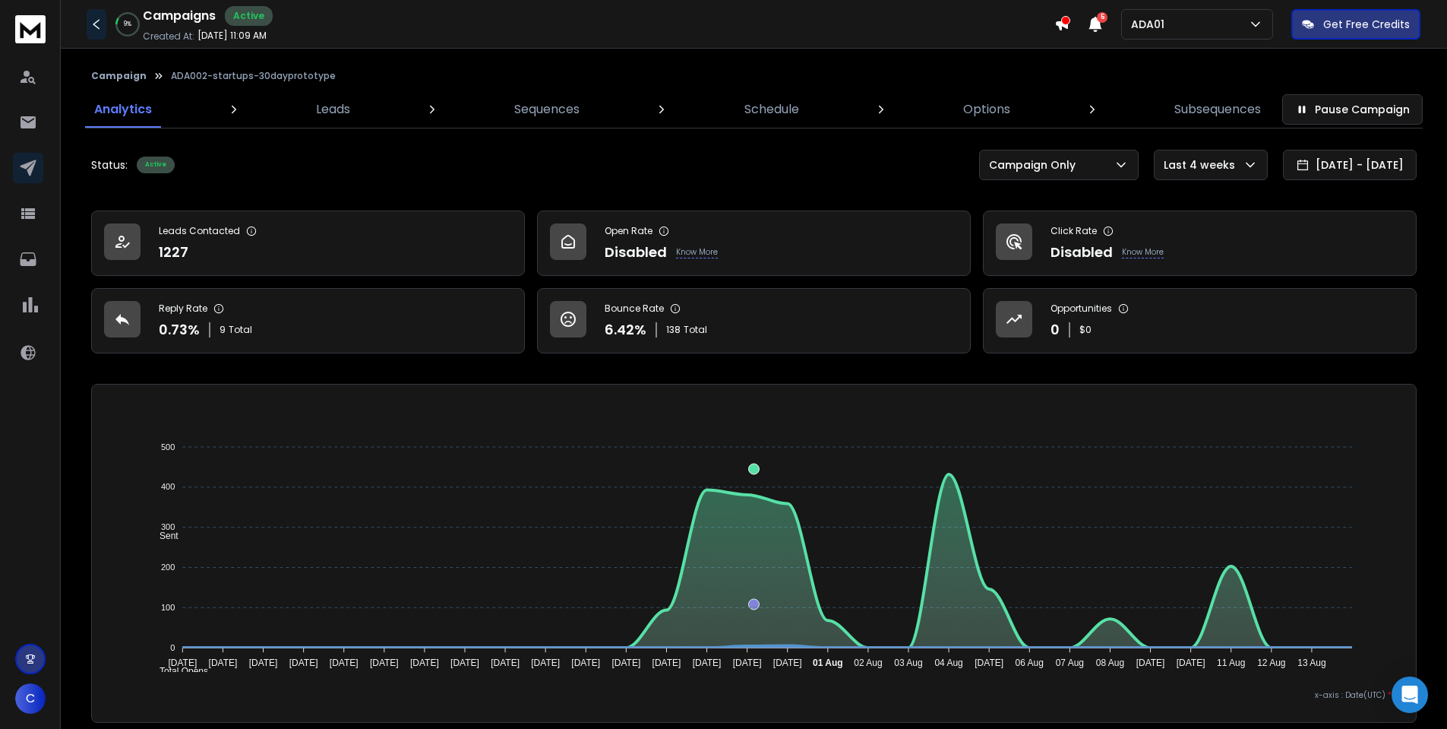
click at [96, 23] on icon at bounding box center [96, 24] width 6 height 10
